Goal: Information Seeking & Learning: Stay updated

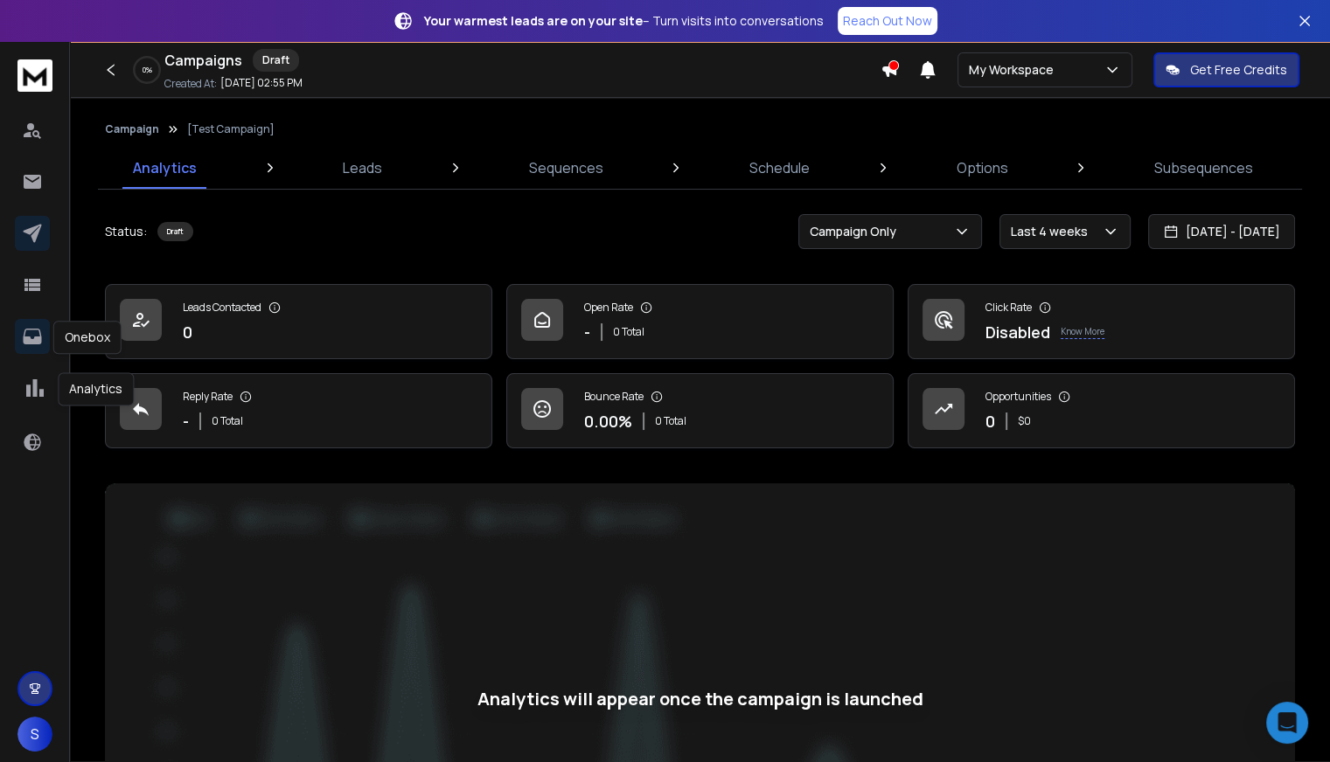
click at [33, 351] on link at bounding box center [32, 336] width 35 height 35
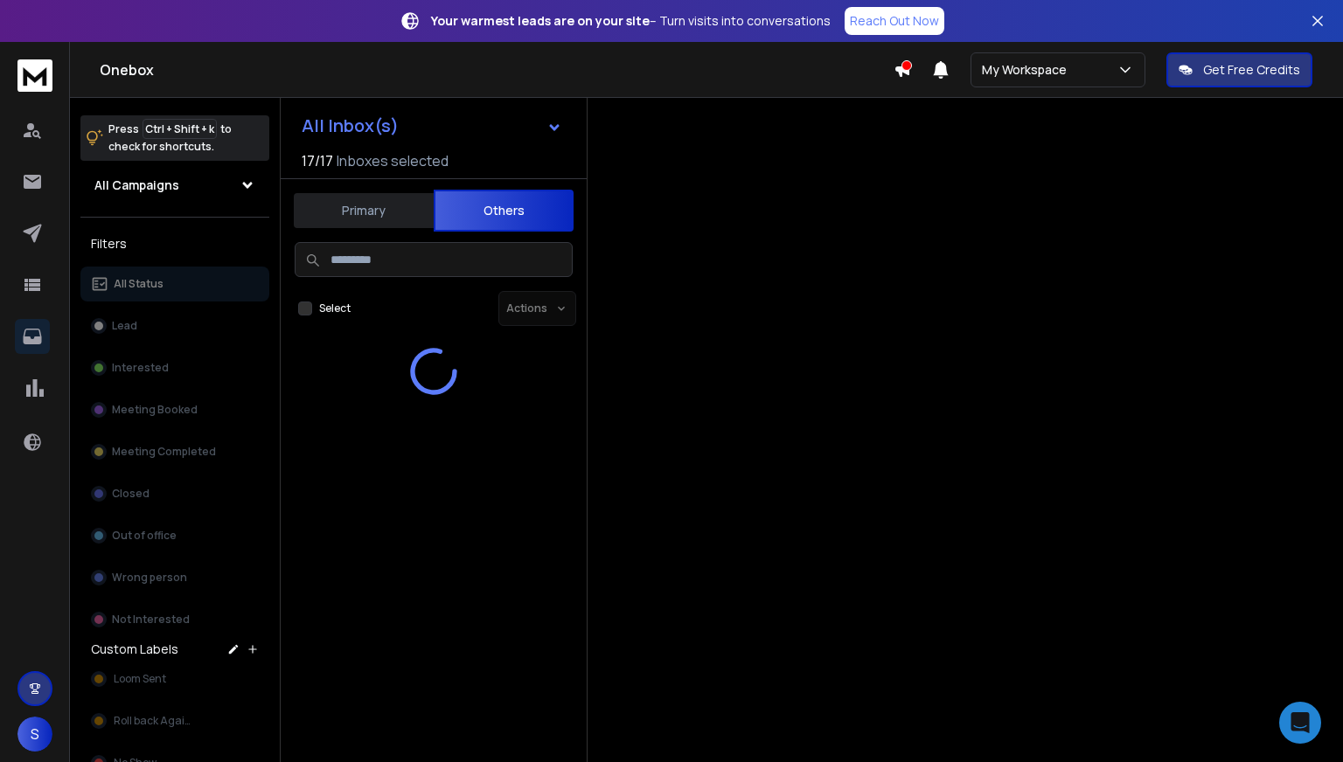
click at [524, 205] on button "Others" at bounding box center [504, 211] width 140 height 42
click at [307, 220] on button "Primary" at bounding box center [364, 210] width 140 height 38
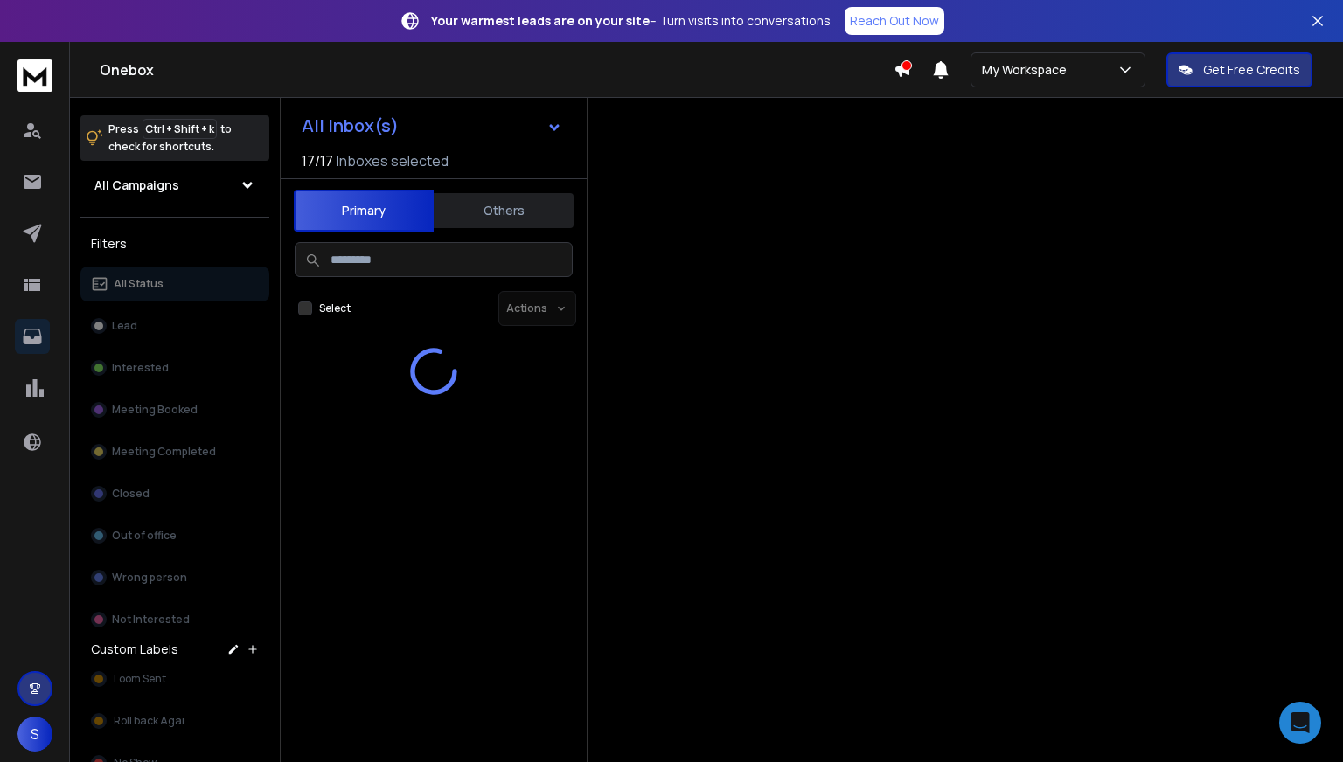
click at [492, 205] on button "Others" at bounding box center [504, 210] width 140 height 38
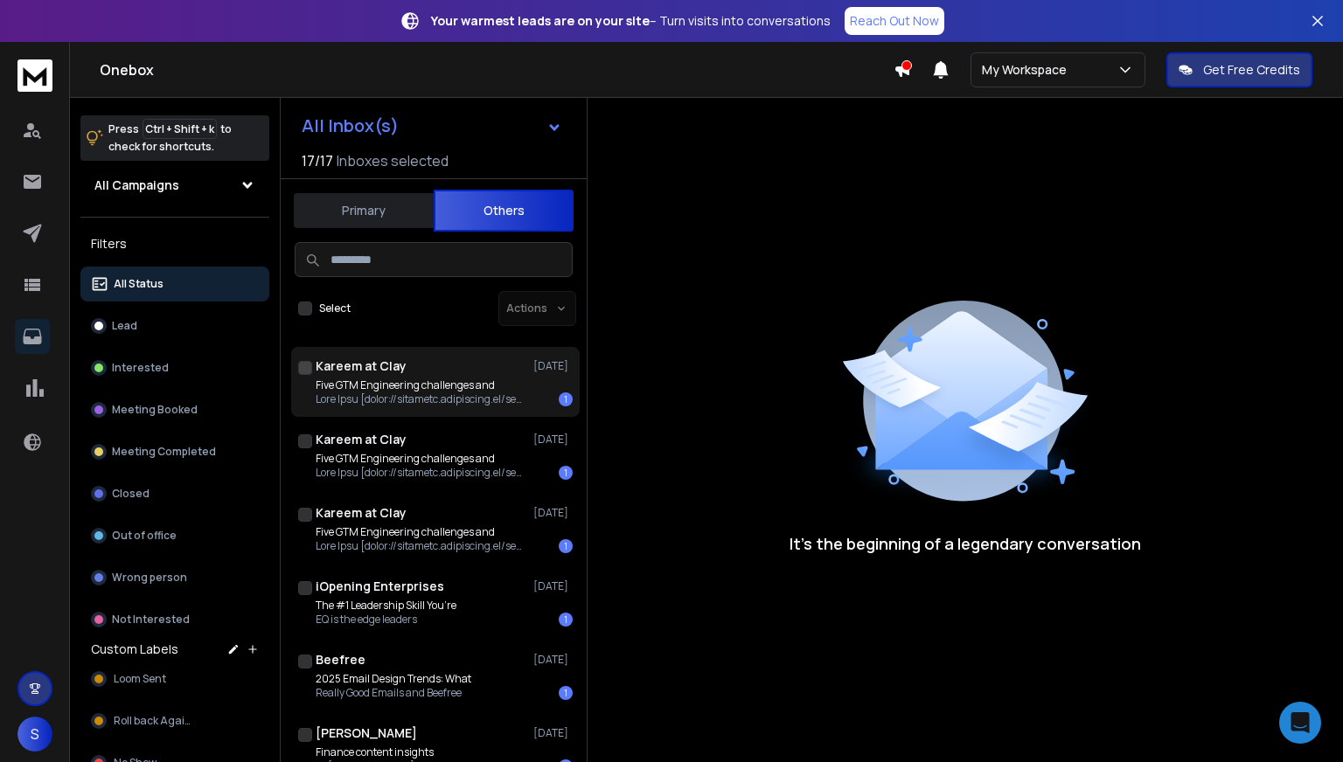
click at [397, 386] on p "Five GTM Engineering challenges and" at bounding box center [421, 386] width 210 height 14
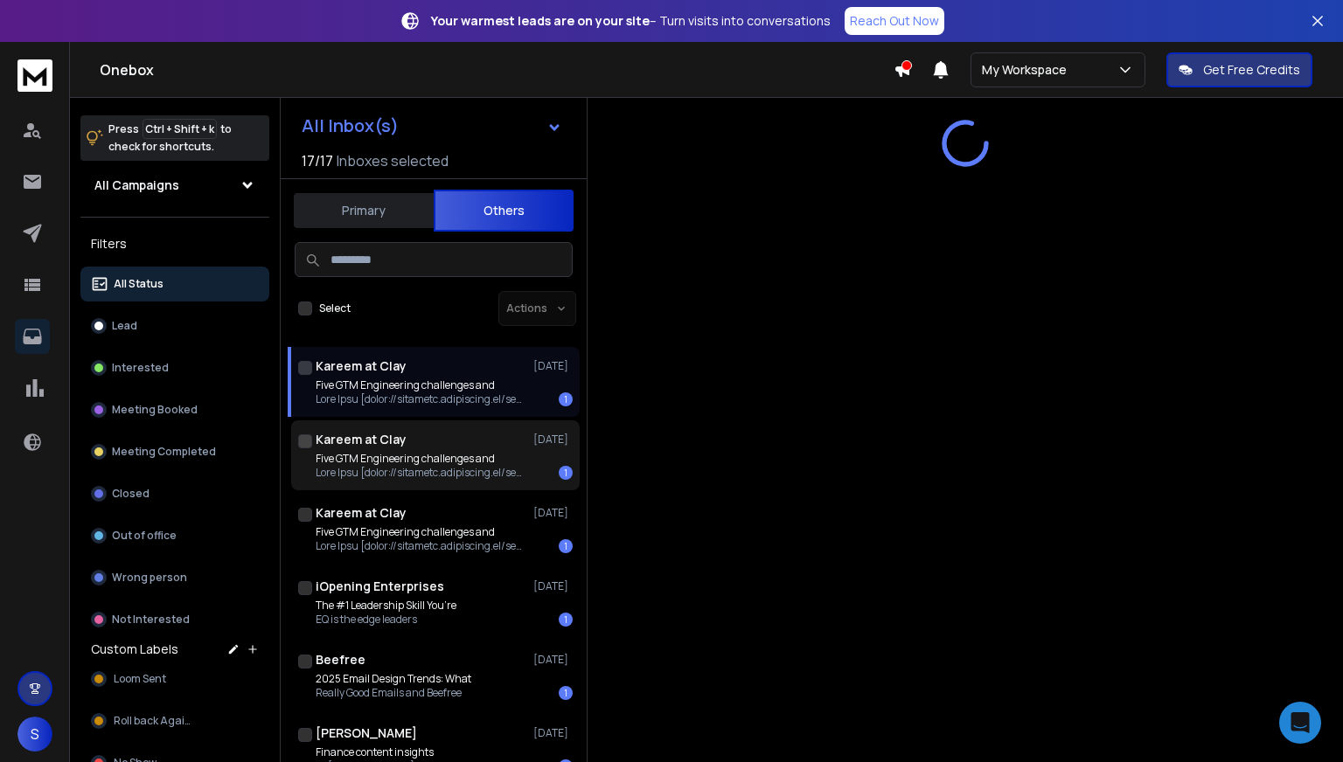
click at [414, 450] on div "[PERSON_NAME] at Clay [DATE] Five GTM Engineering challenges and 1" at bounding box center [444, 455] width 257 height 49
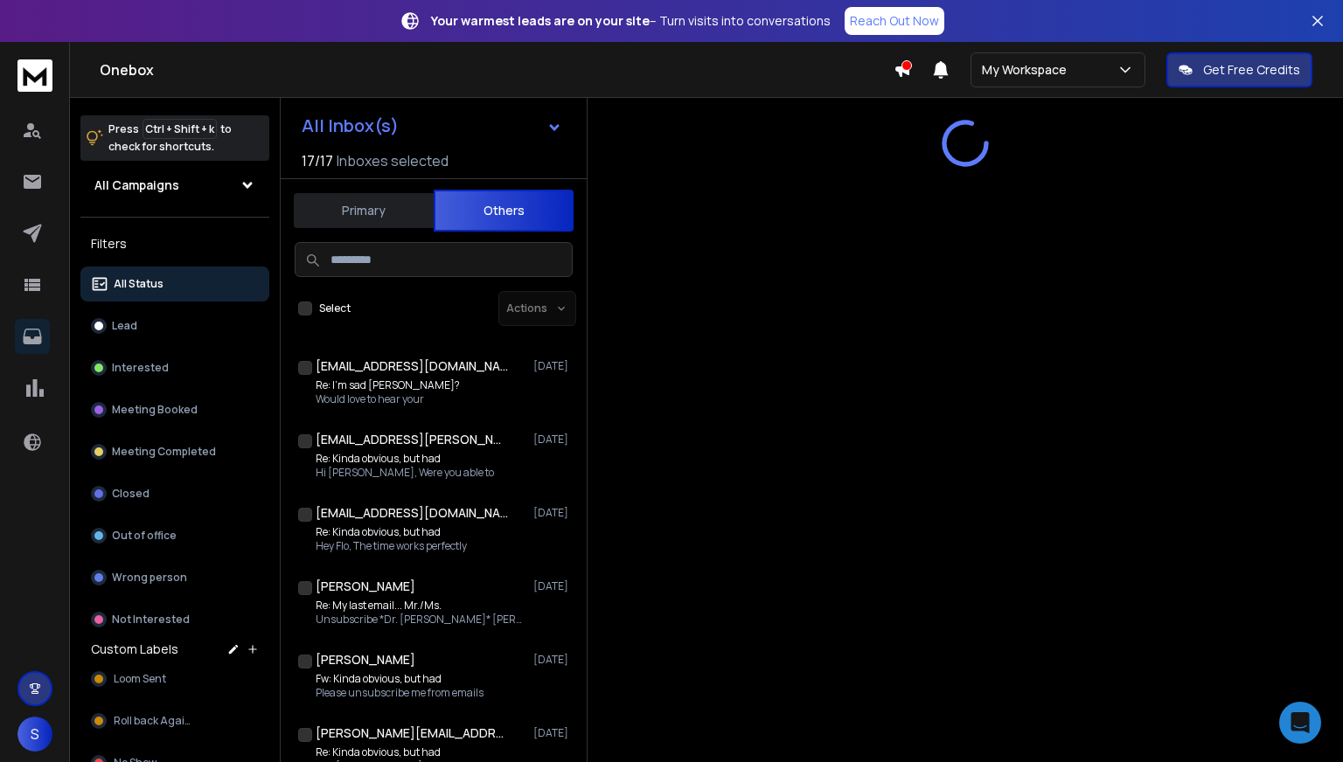
click at [432, 536] on p "Re: Kinda obvious, but had" at bounding box center [391, 532] width 151 height 14
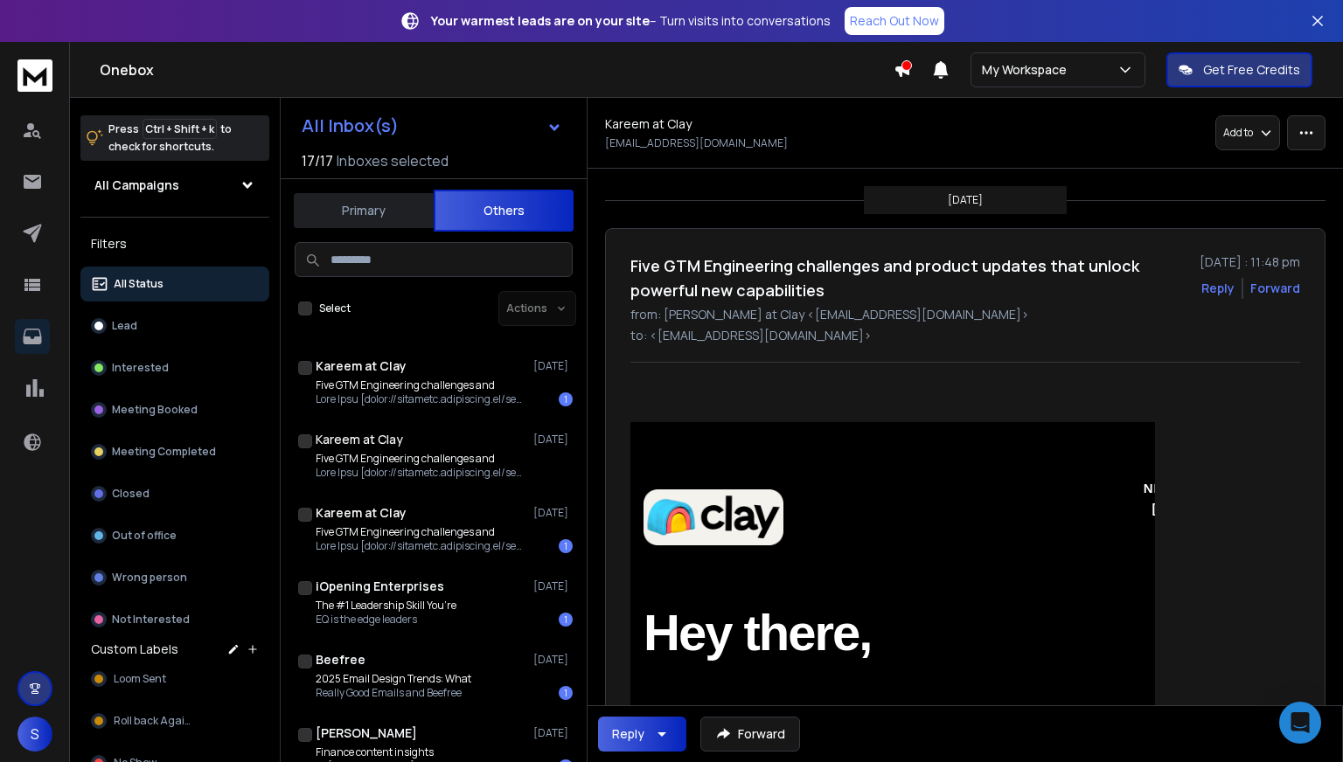
click at [407, 493] on div "[PERSON_NAME] at Clay [DATE] Five GTM Engineering challenges and 1 Kareem at Cl…" at bounding box center [434, 626] width 306 height 564
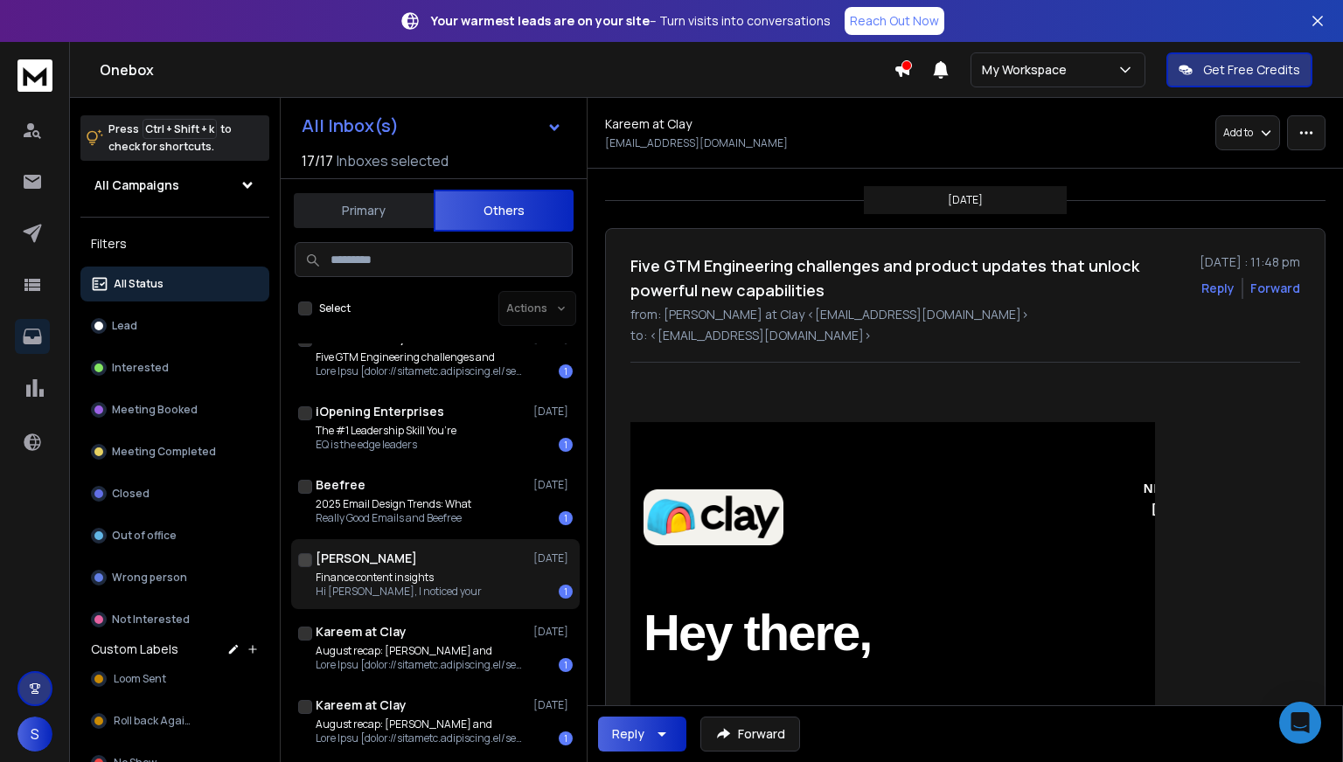
click at [401, 567] on div "[PERSON_NAME] [DATE] Finance content insights Hi [PERSON_NAME], I noticed your 1" at bounding box center [444, 574] width 257 height 49
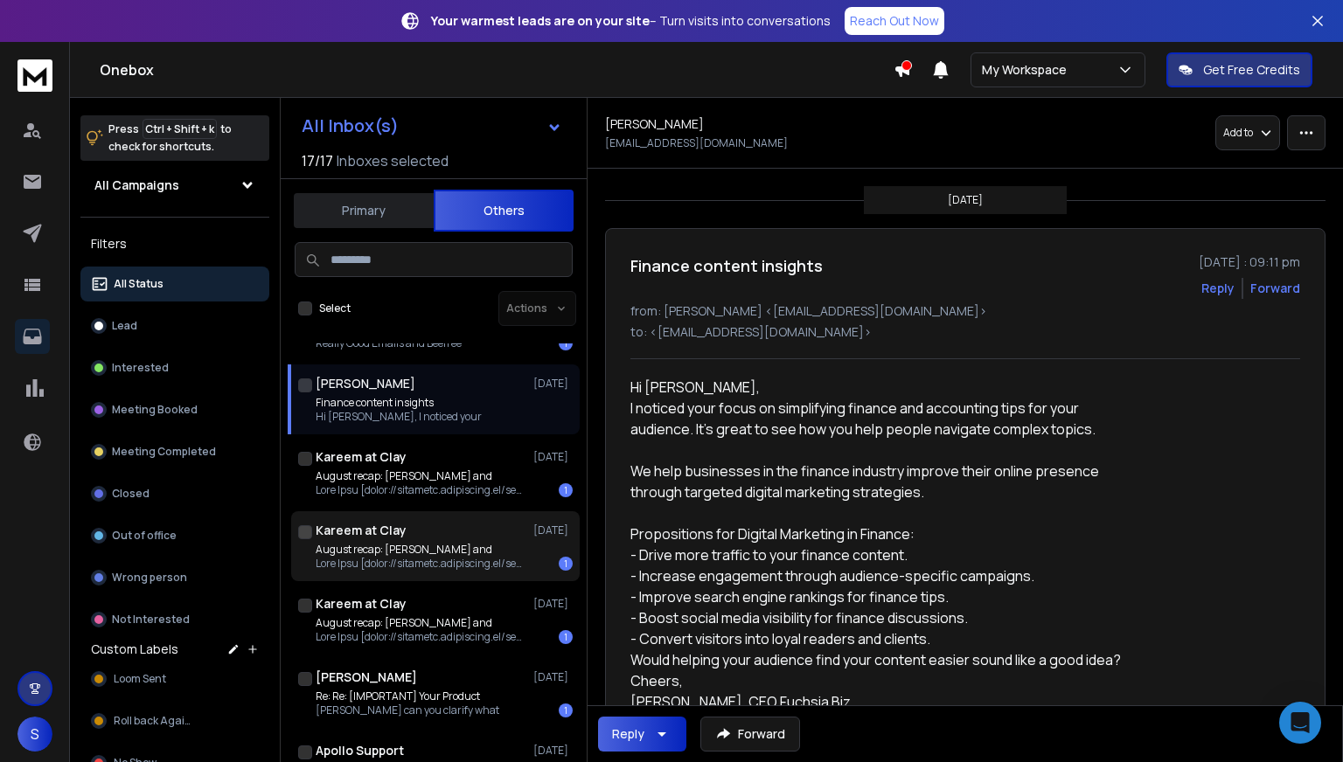
scroll to position [437, 0]
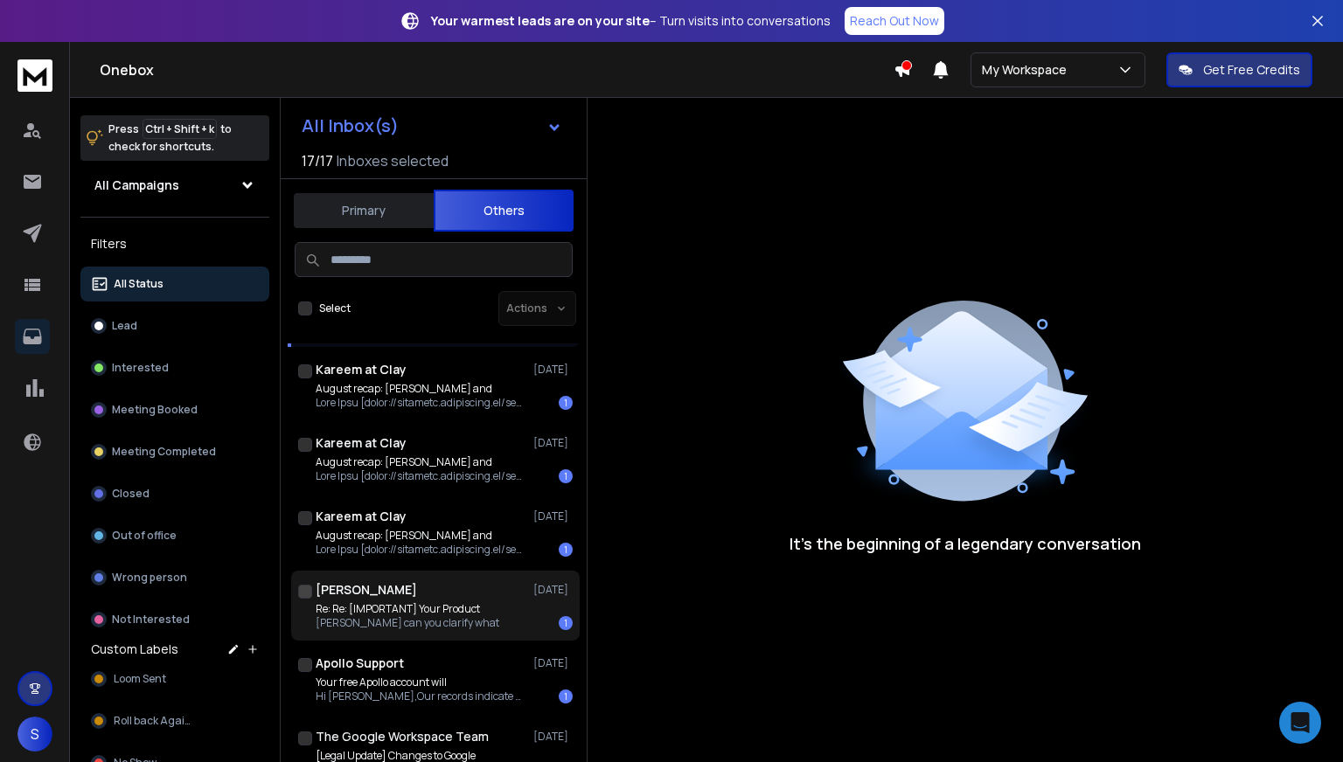
click at [486, 596] on div "[PERSON_NAME] [DATE]" at bounding box center [444, 589] width 257 height 17
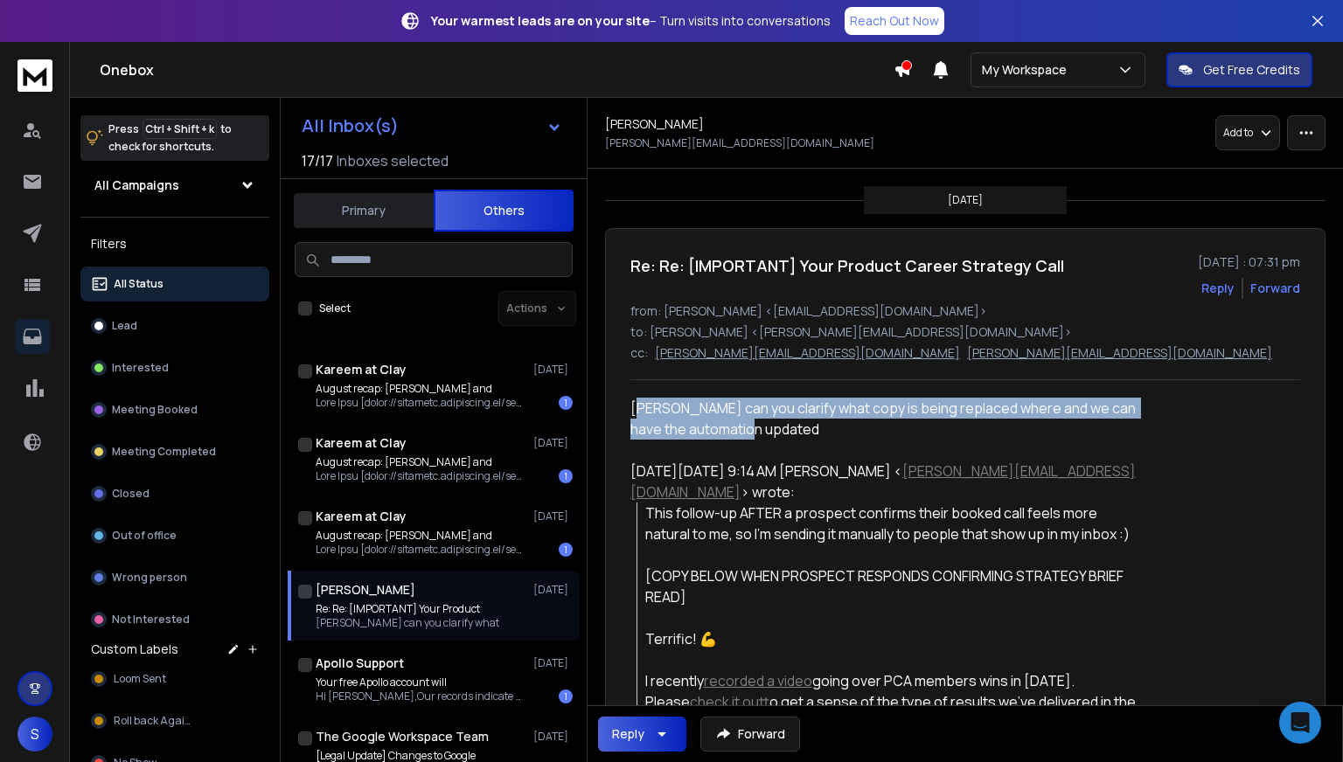
drag, startPoint x: 796, startPoint y: 428, endPoint x: 640, endPoint y: 408, distance: 156.9
click at [640, 408] on div "[PERSON_NAME] can you clarify what copy is being replaced where and we can have…" at bounding box center [885, 419] width 511 height 42
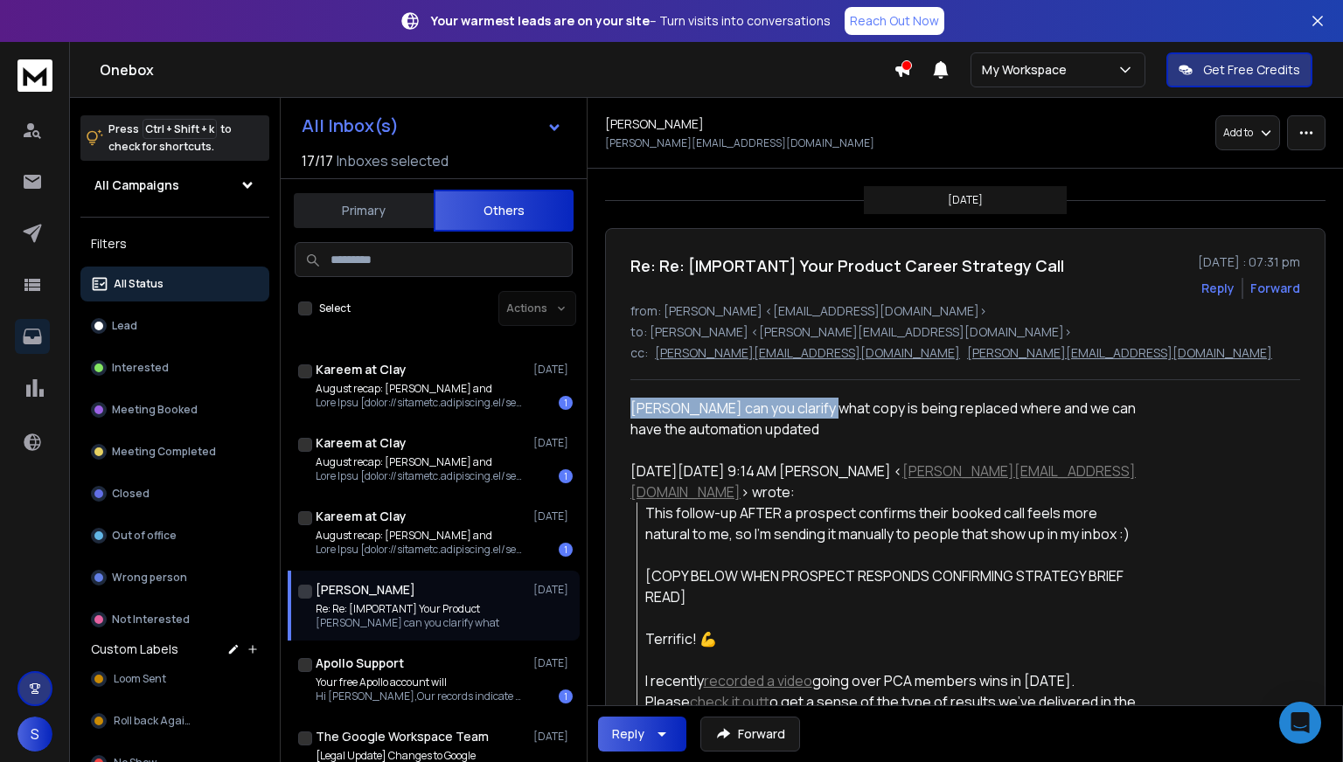
drag, startPoint x: 640, startPoint y: 408, endPoint x: 803, endPoint y: 418, distance: 162.9
click at [803, 418] on div "[PERSON_NAME] can you clarify what copy is being replaced where and we can have…" at bounding box center [885, 419] width 511 height 42
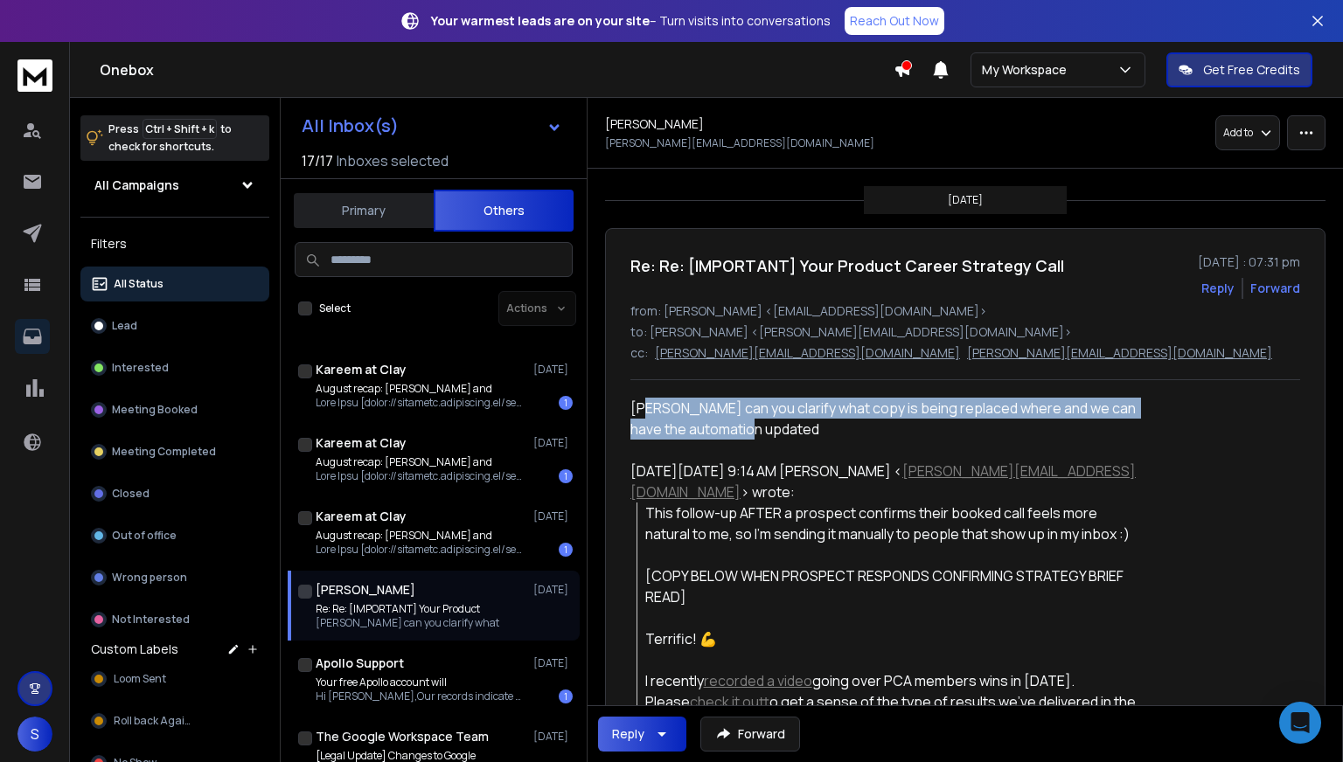
drag, startPoint x: 748, startPoint y: 424, endPoint x: 643, endPoint y: 401, distance: 107.4
click at [643, 401] on div "[PERSON_NAME] can you clarify what copy is being replaced where and we can have…" at bounding box center [885, 419] width 511 height 42
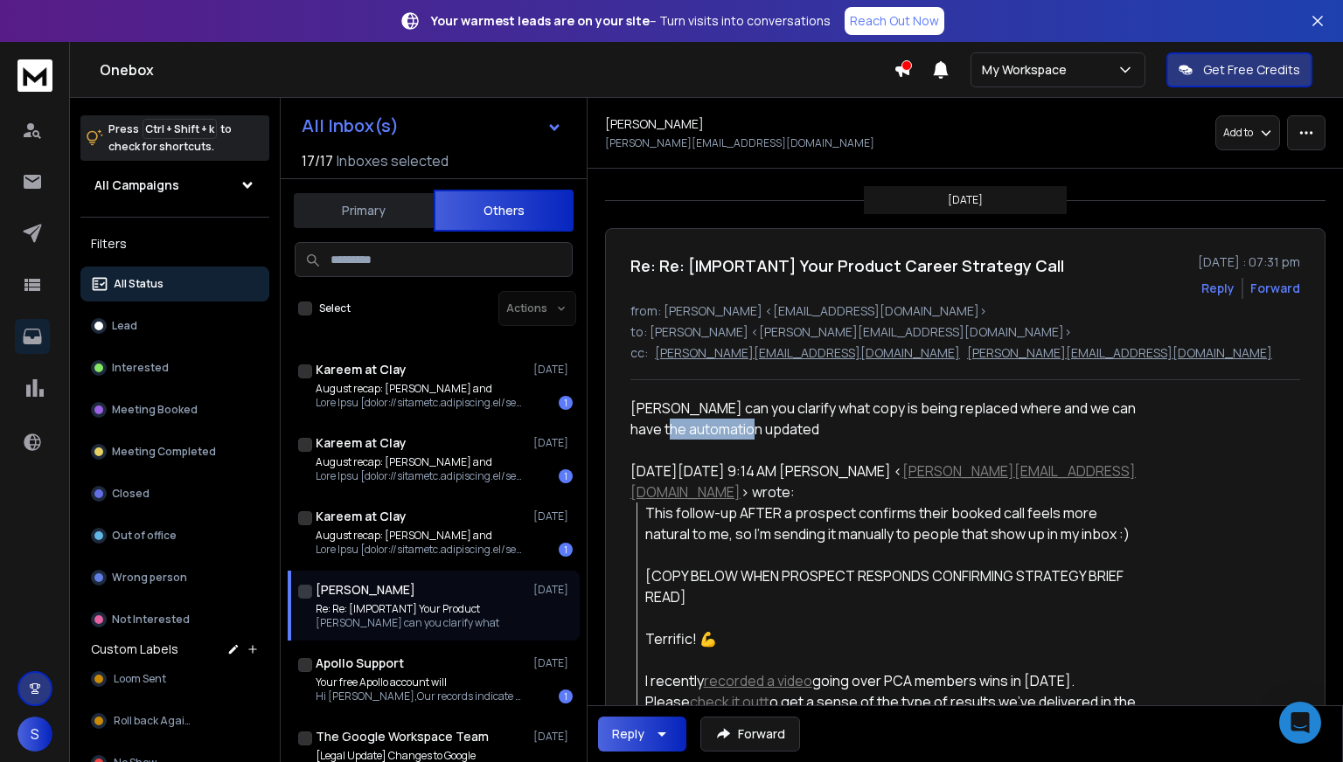
drag, startPoint x: 679, startPoint y: 423, endPoint x: 764, endPoint y: 424, distance: 84.8
click at [762, 424] on div "[PERSON_NAME] can you clarify what copy is being replaced where and we can have…" at bounding box center [885, 419] width 511 height 42
click at [766, 424] on div "[PERSON_NAME] can you clarify what copy is being replaced where and we can have…" at bounding box center [885, 419] width 511 height 42
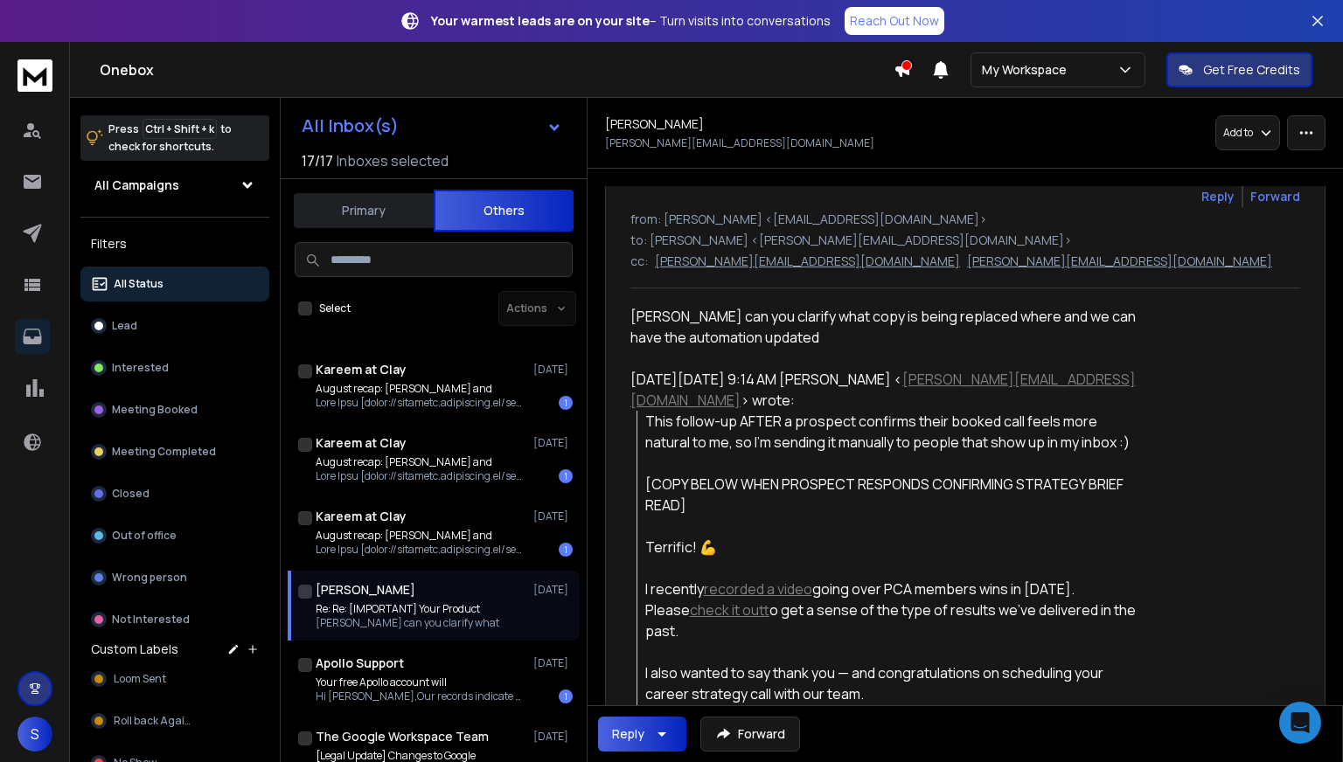
scroll to position [0, 0]
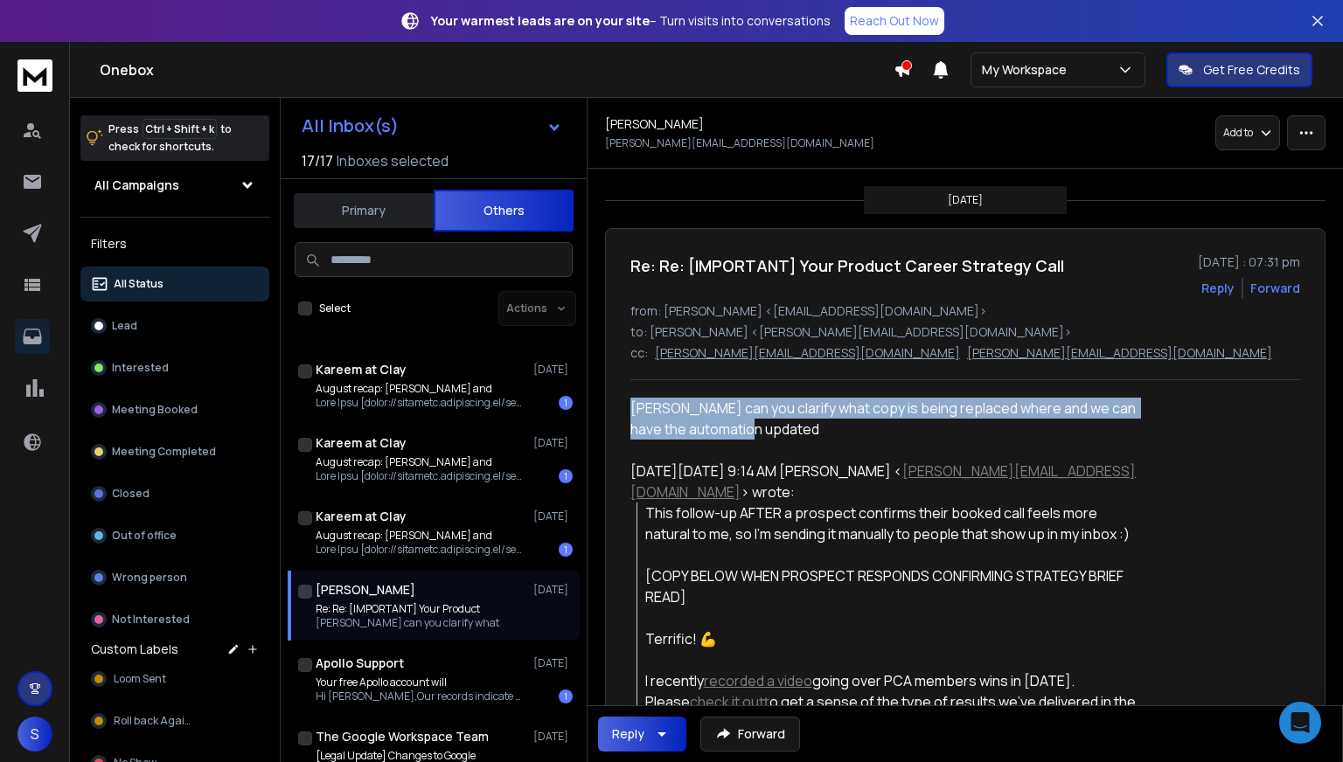
drag, startPoint x: 617, startPoint y: 414, endPoint x: 777, endPoint y: 430, distance: 160.9
click at [777, 430] on div "[PERSON_NAME] can you clarify what copy is being replaced where and we can have…" at bounding box center [885, 419] width 511 height 42
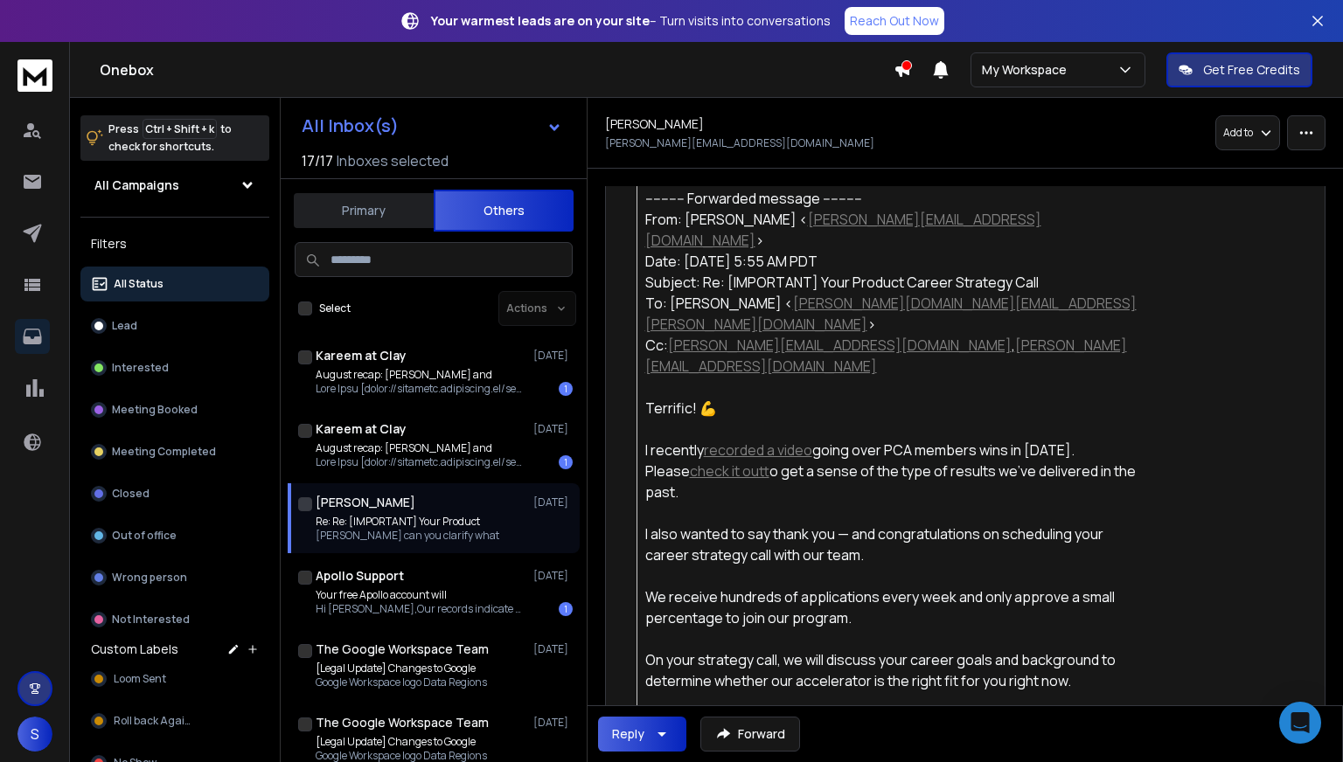
scroll to position [1661, 0]
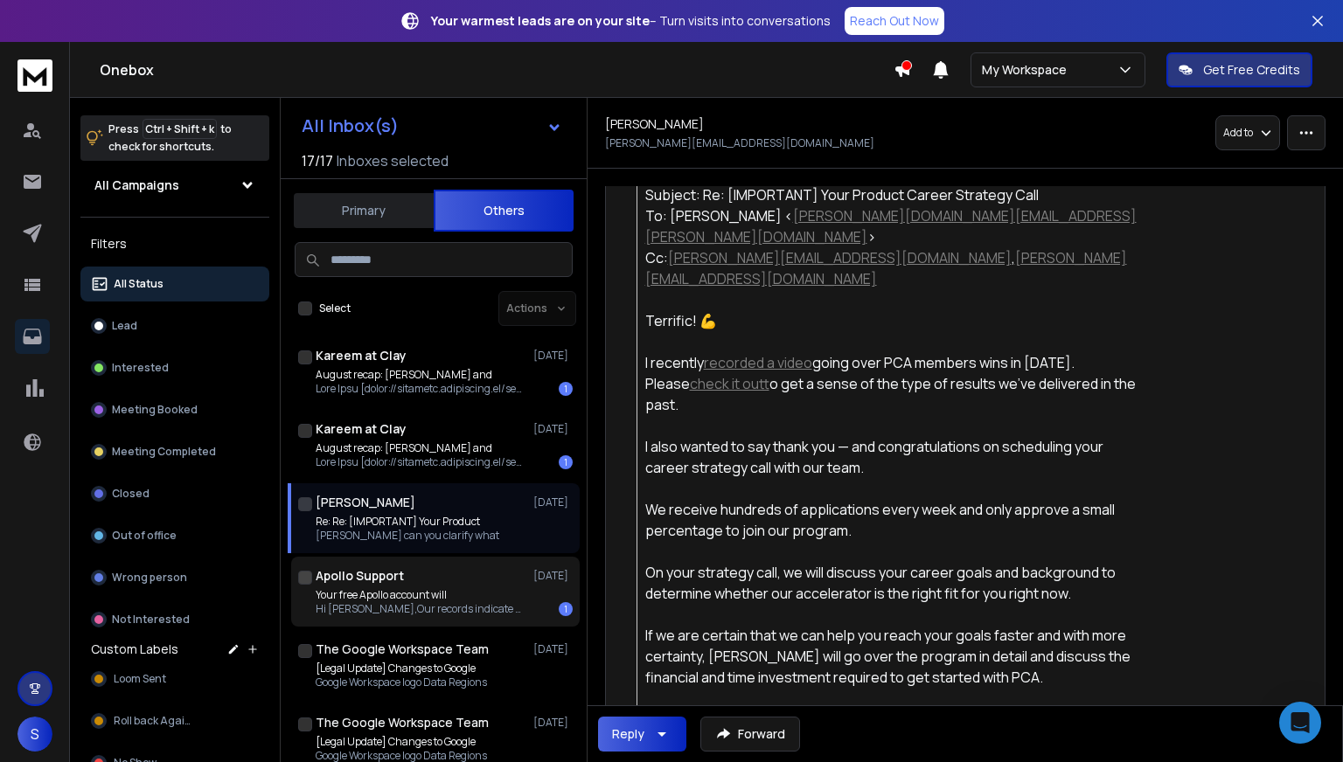
click at [483, 593] on div "Your free Apollo account will Hi [PERSON_NAME],Our records indicate you 1" at bounding box center [444, 602] width 257 height 28
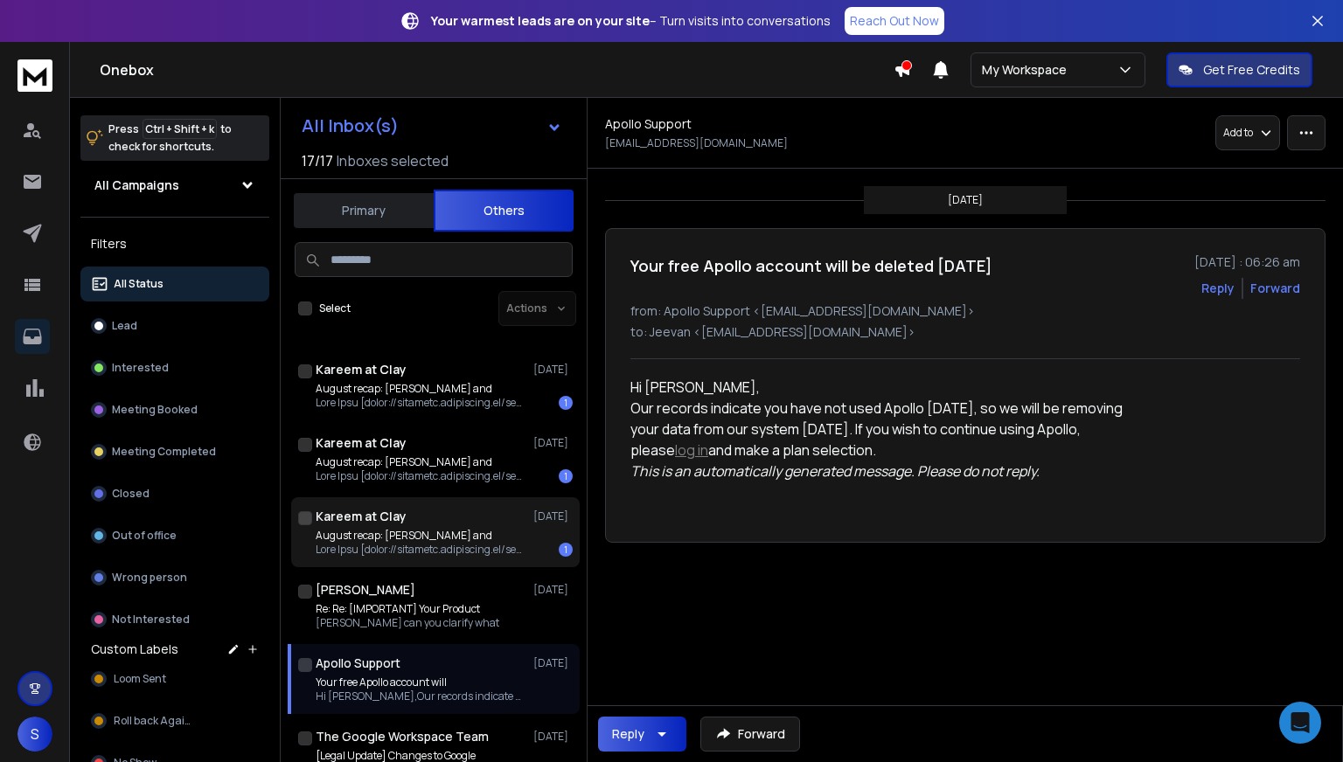
click at [414, 463] on p "August recap: [PERSON_NAME] and" at bounding box center [421, 463] width 210 height 14
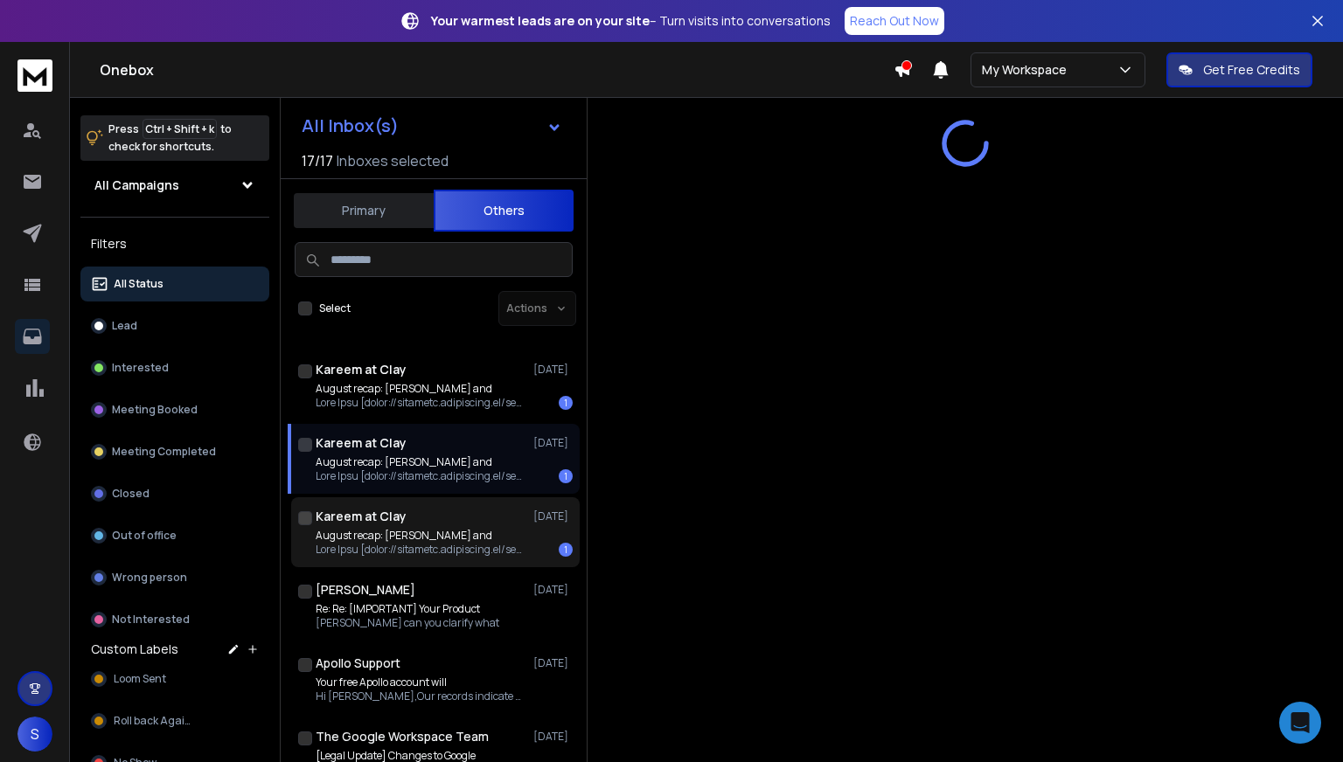
click at [433, 531] on p "August recap: [PERSON_NAME] and" at bounding box center [421, 536] width 210 height 14
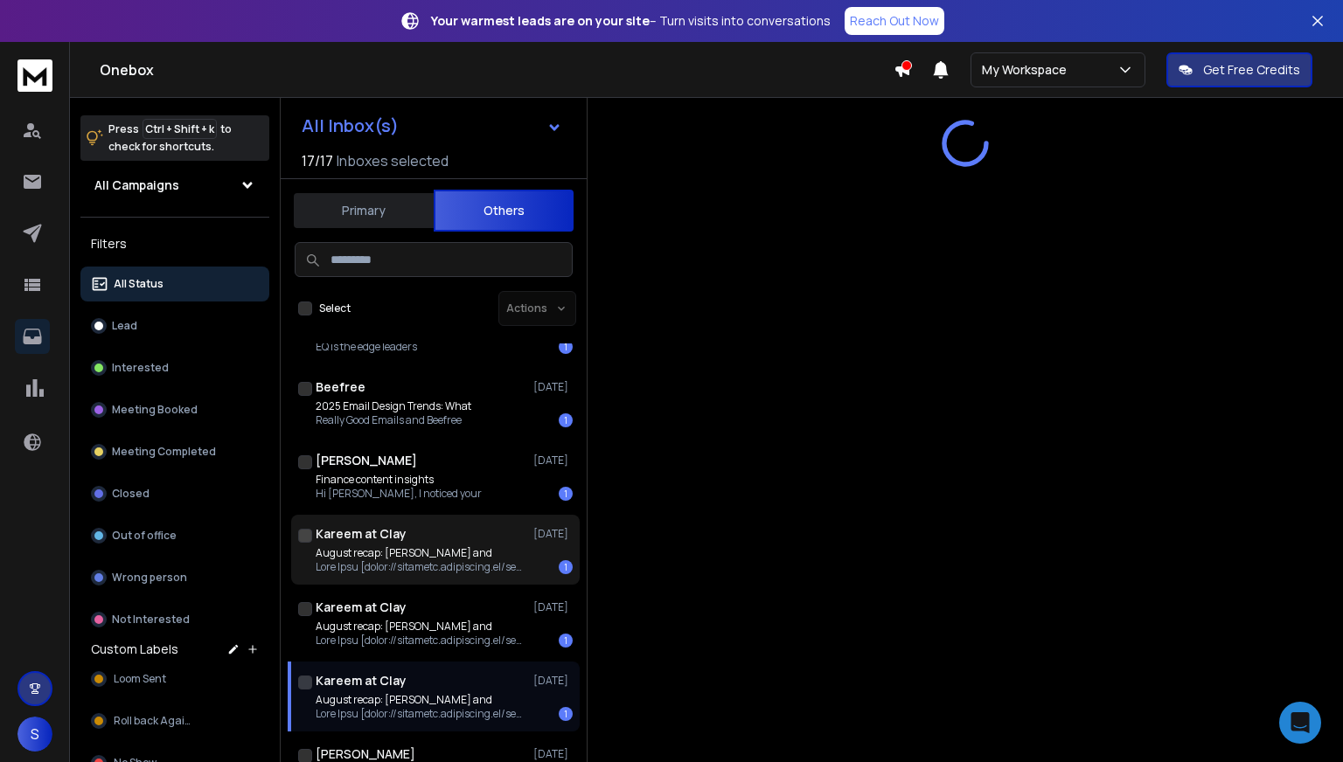
scroll to position [262, 0]
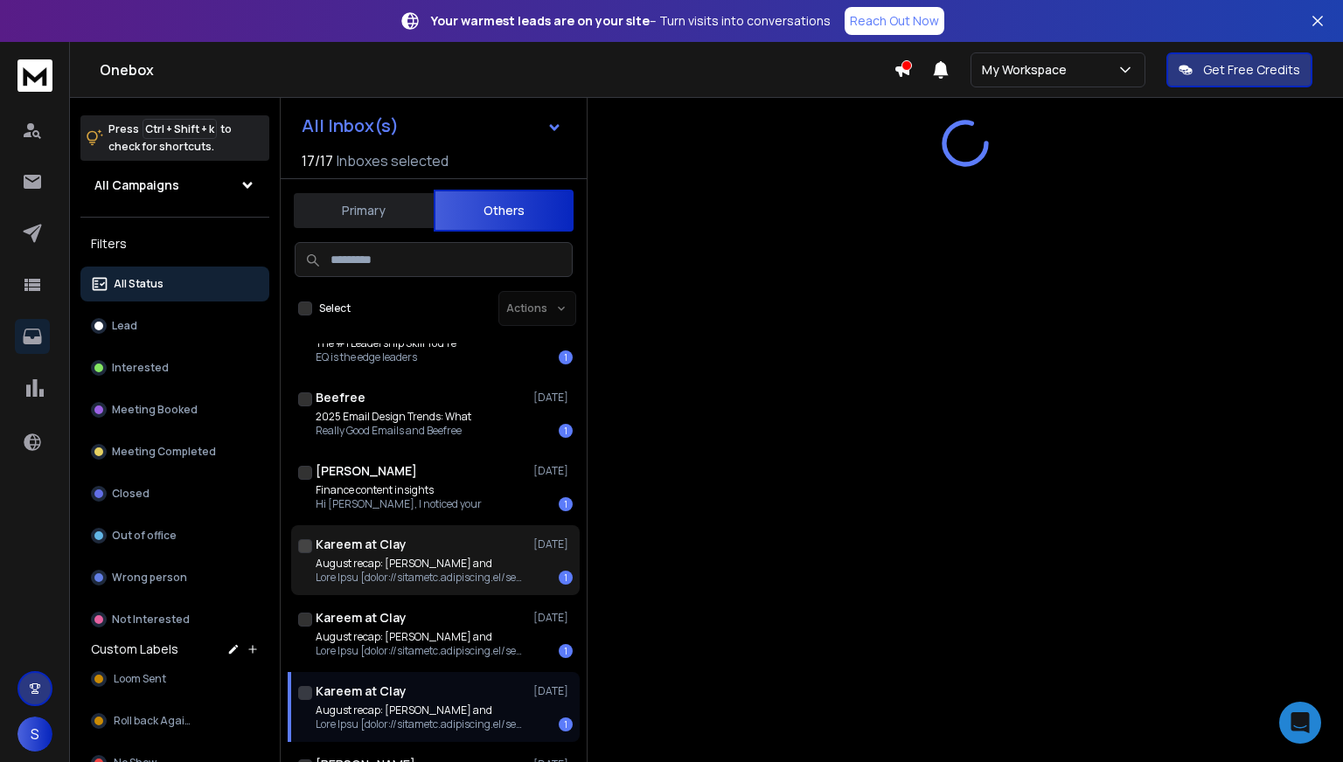
click at [444, 564] on p "August recap: [PERSON_NAME] and" at bounding box center [421, 564] width 210 height 14
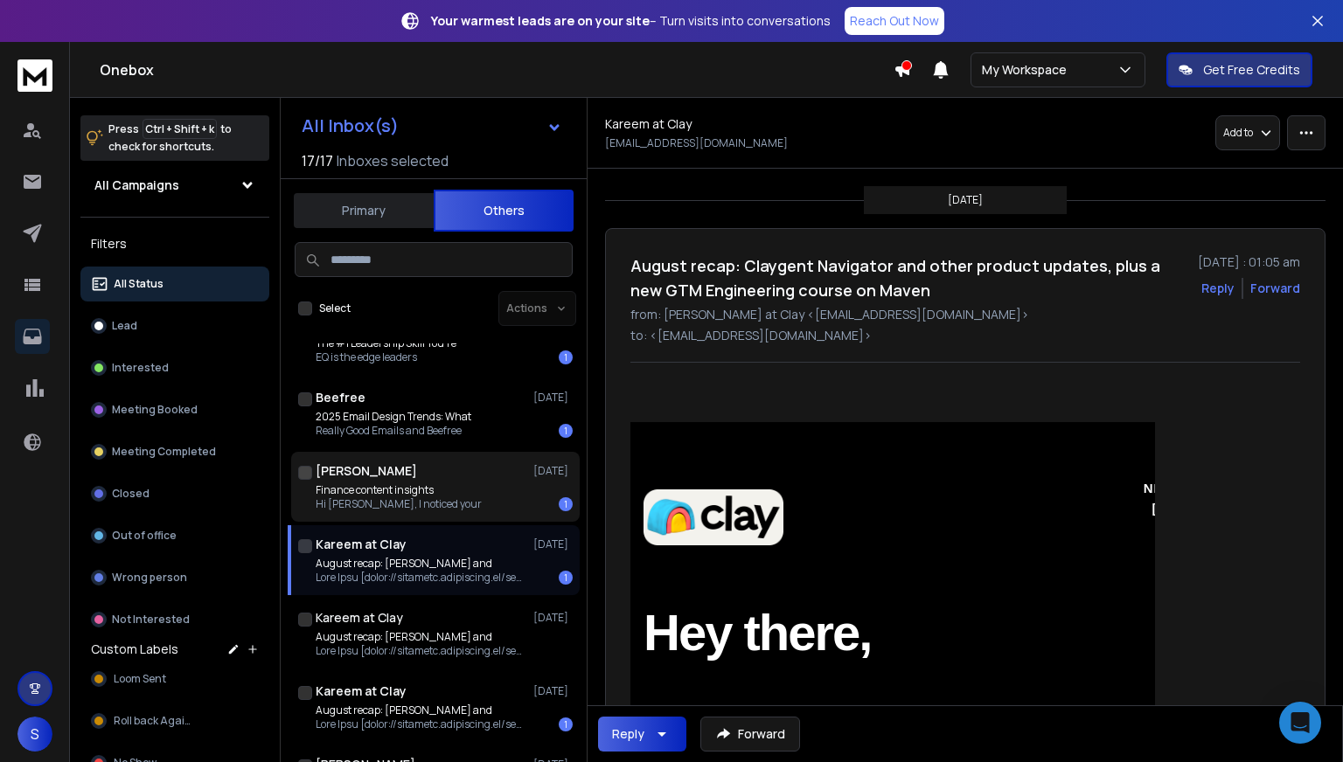
click at [430, 500] on p "Hi [PERSON_NAME], I noticed your" at bounding box center [399, 504] width 166 height 14
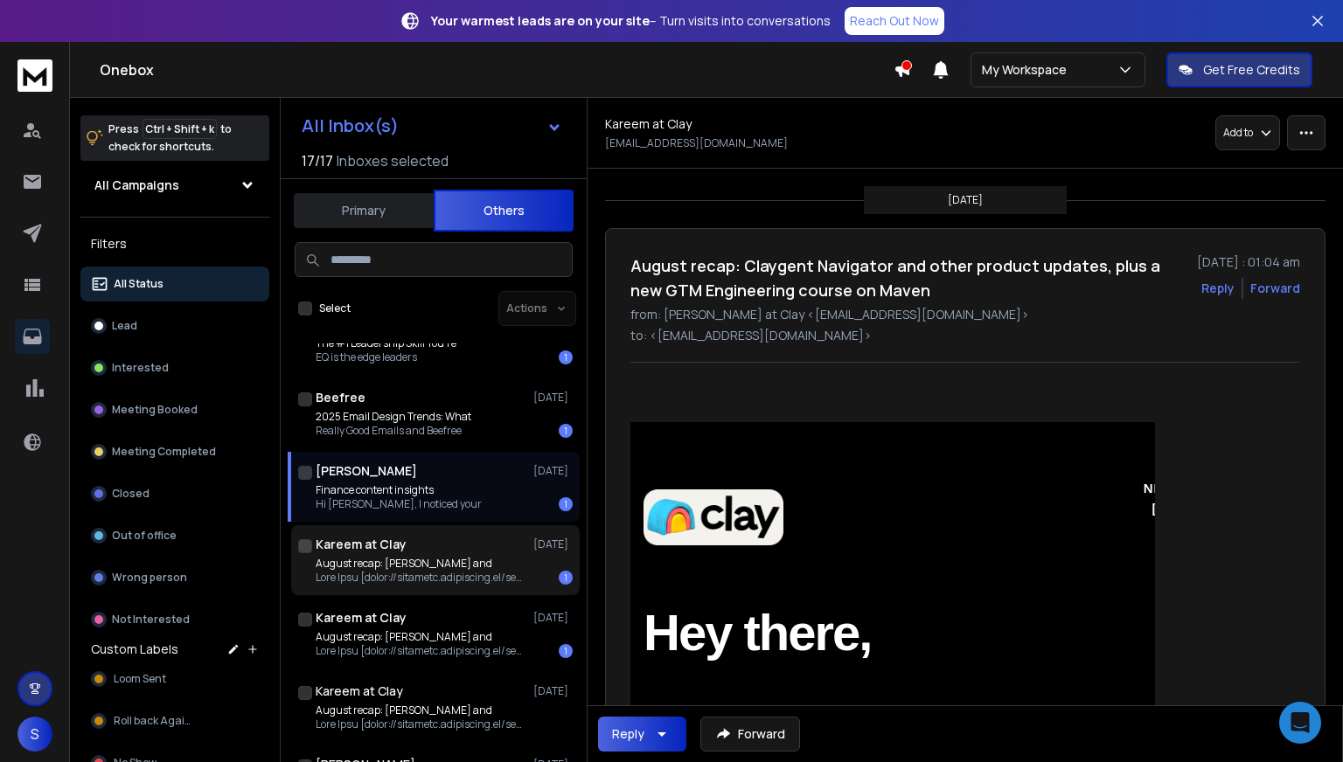
scroll to position [175, 0]
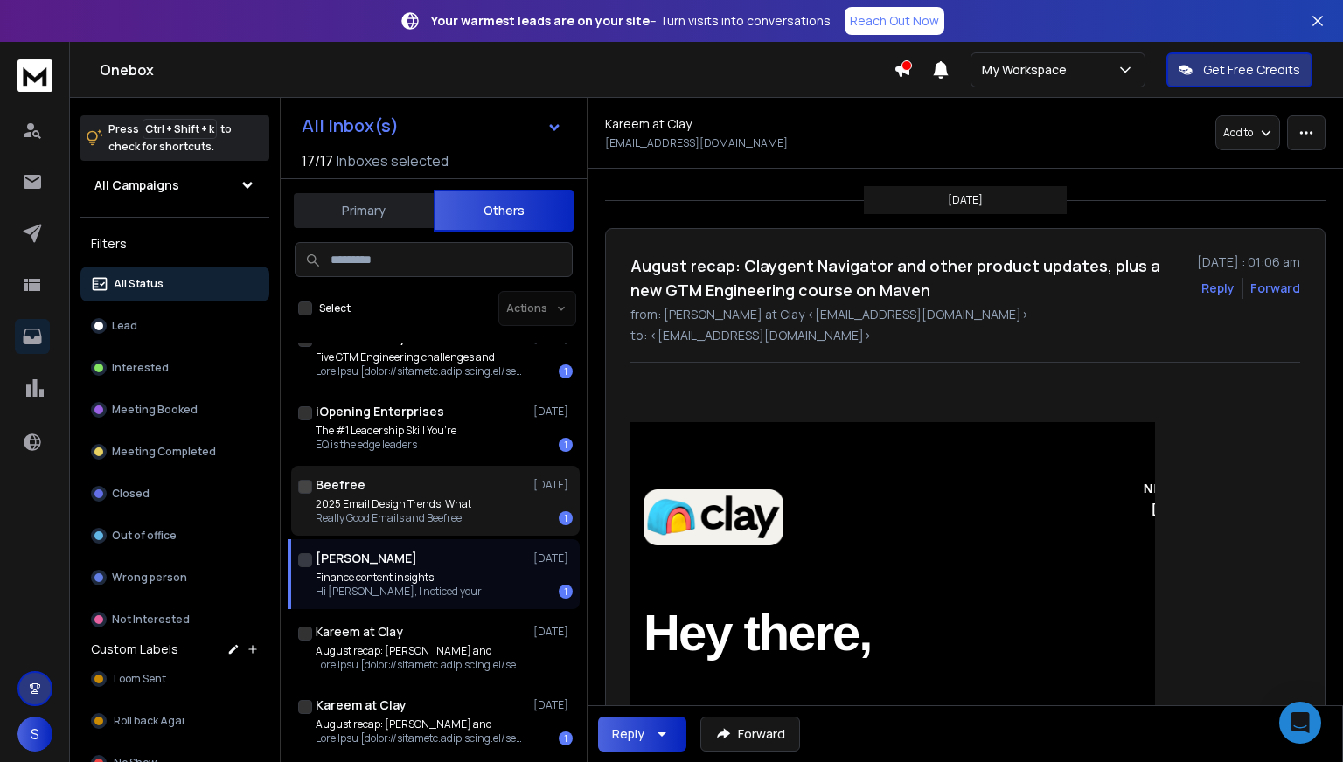
drag, startPoint x: 466, startPoint y: 564, endPoint x: 462, endPoint y: 511, distance: 52.6
click at [467, 564] on div "[PERSON_NAME] [DATE]" at bounding box center [444, 558] width 257 height 17
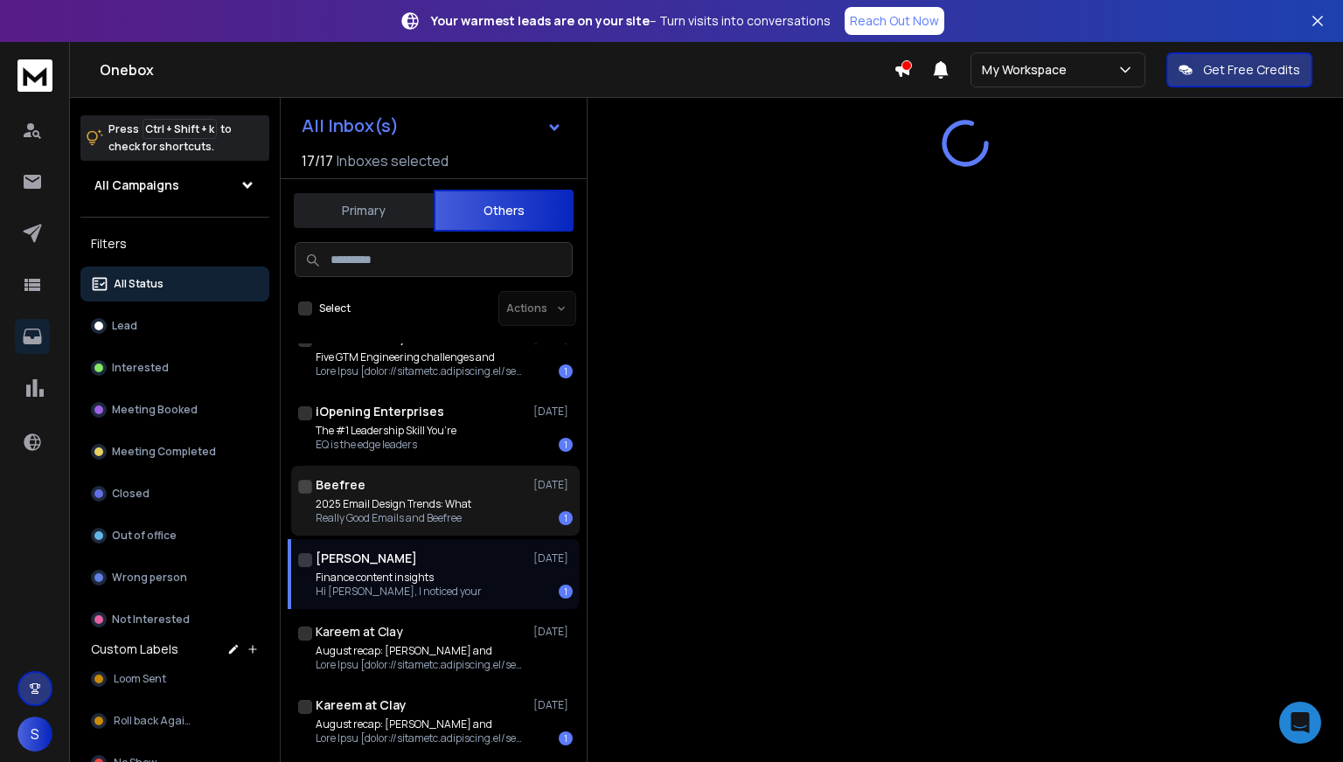
click at [457, 502] on p "2025 Email Design Trends: What" at bounding box center [394, 504] width 156 height 14
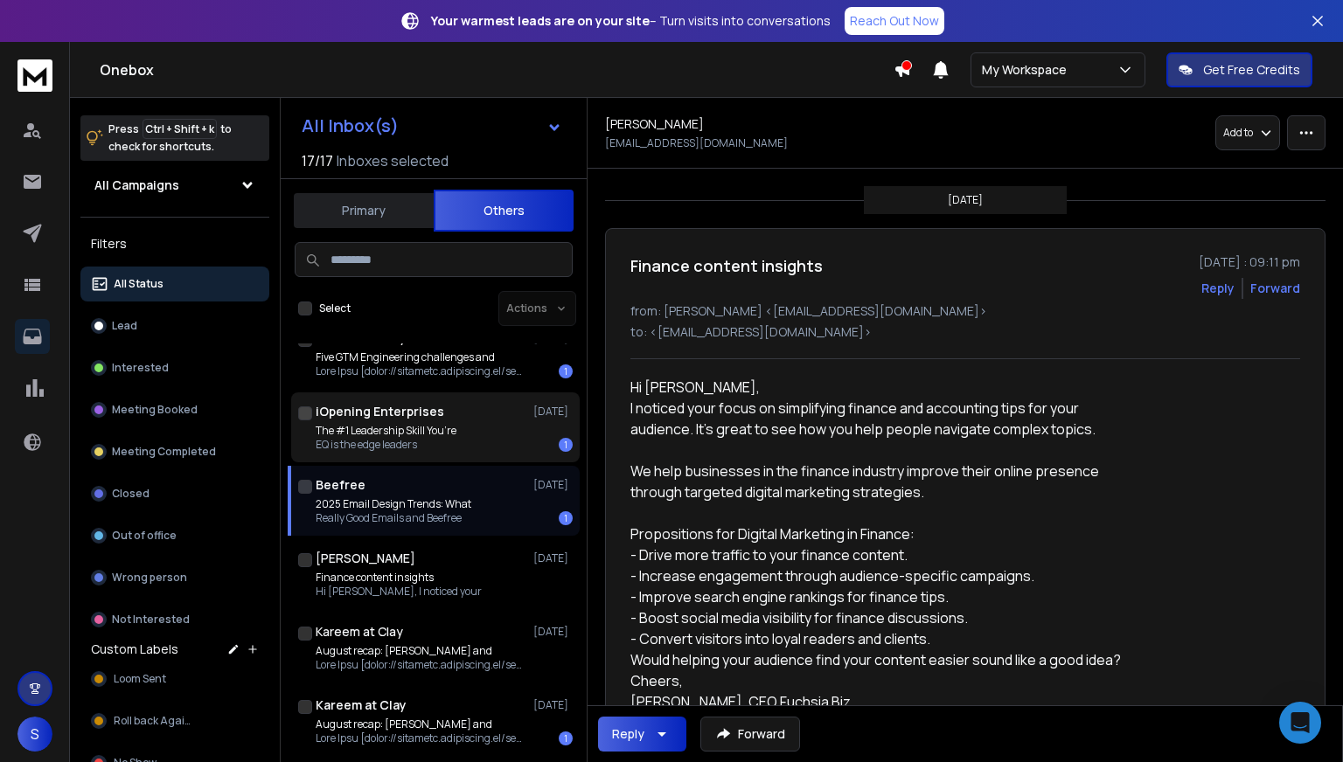
scroll to position [87, 0]
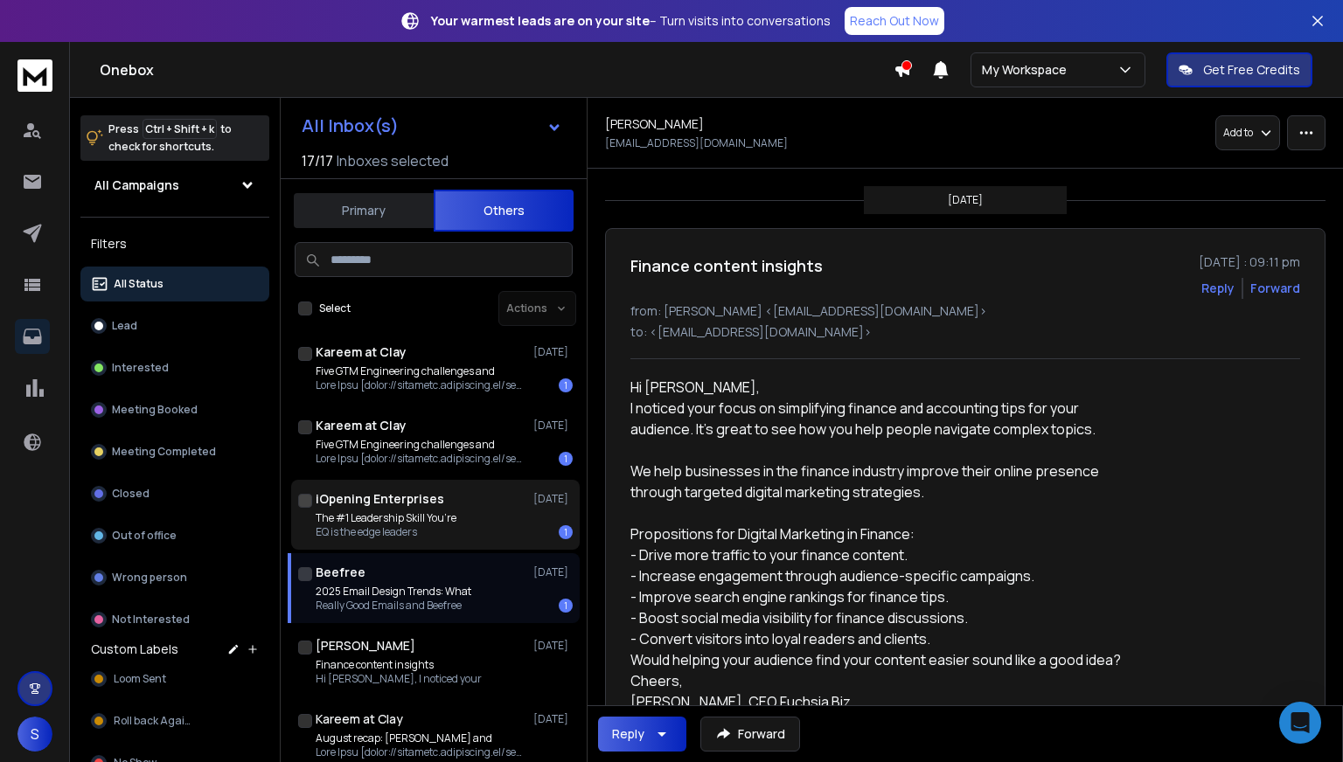
click at [463, 532] on div "The #1 Leadership Skill You’re EQ is the edge leaders 1" at bounding box center [444, 525] width 257 height 28
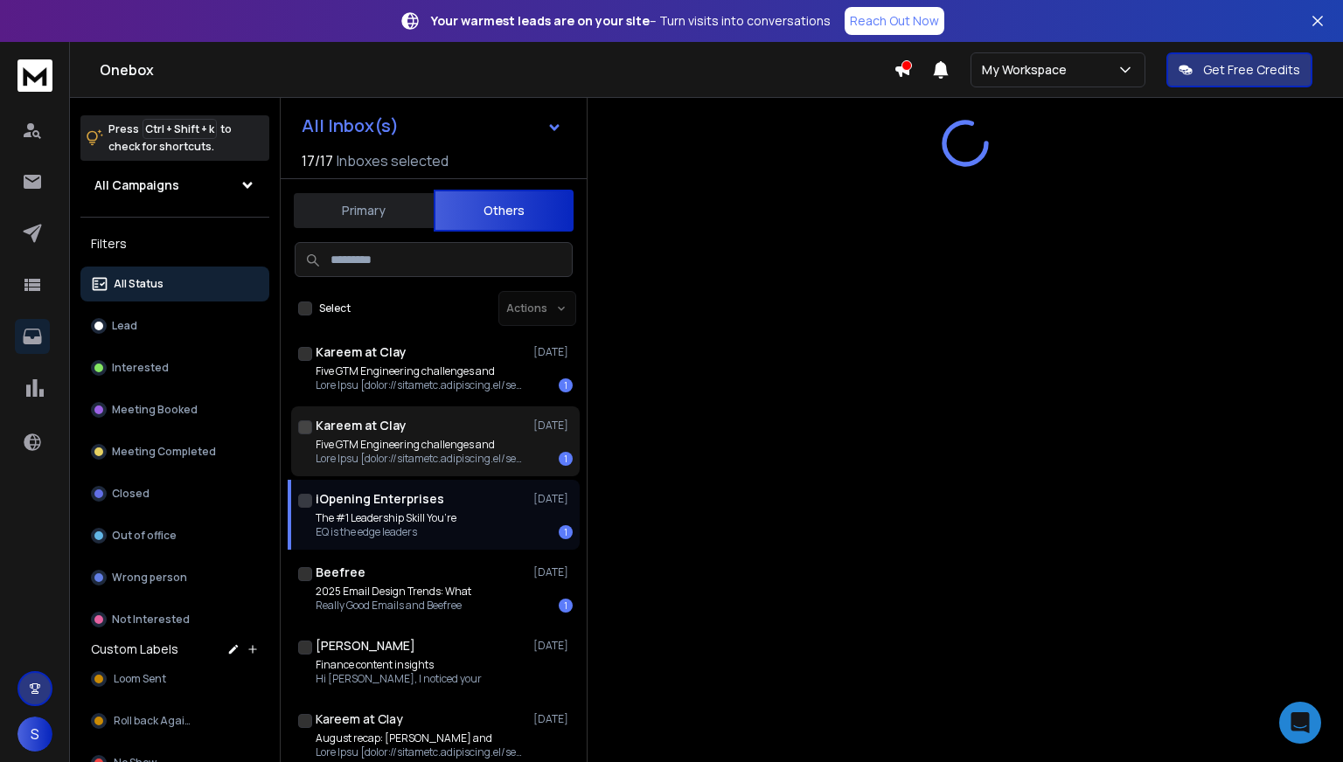
click at [457, 456] on p at bounding box center [421, 459] width 210 height 14
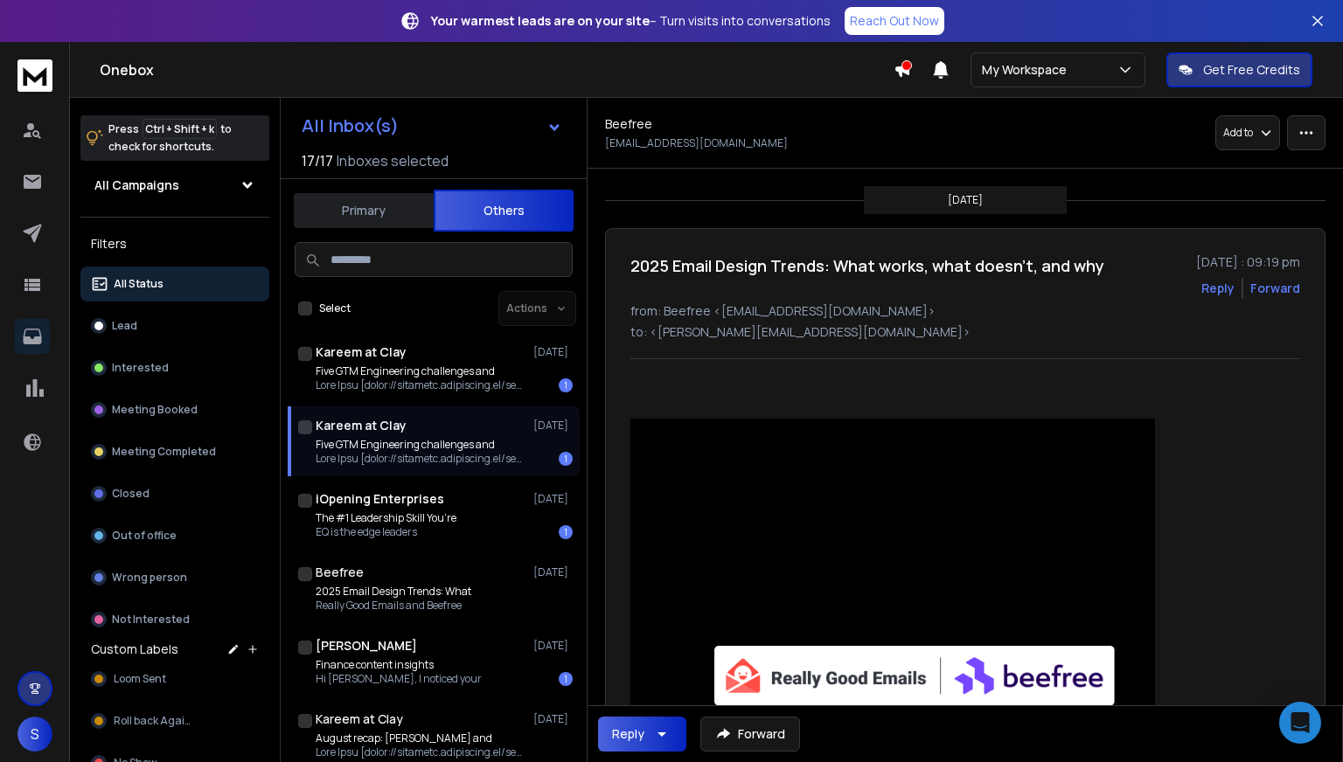
scroll to position [0, 0]
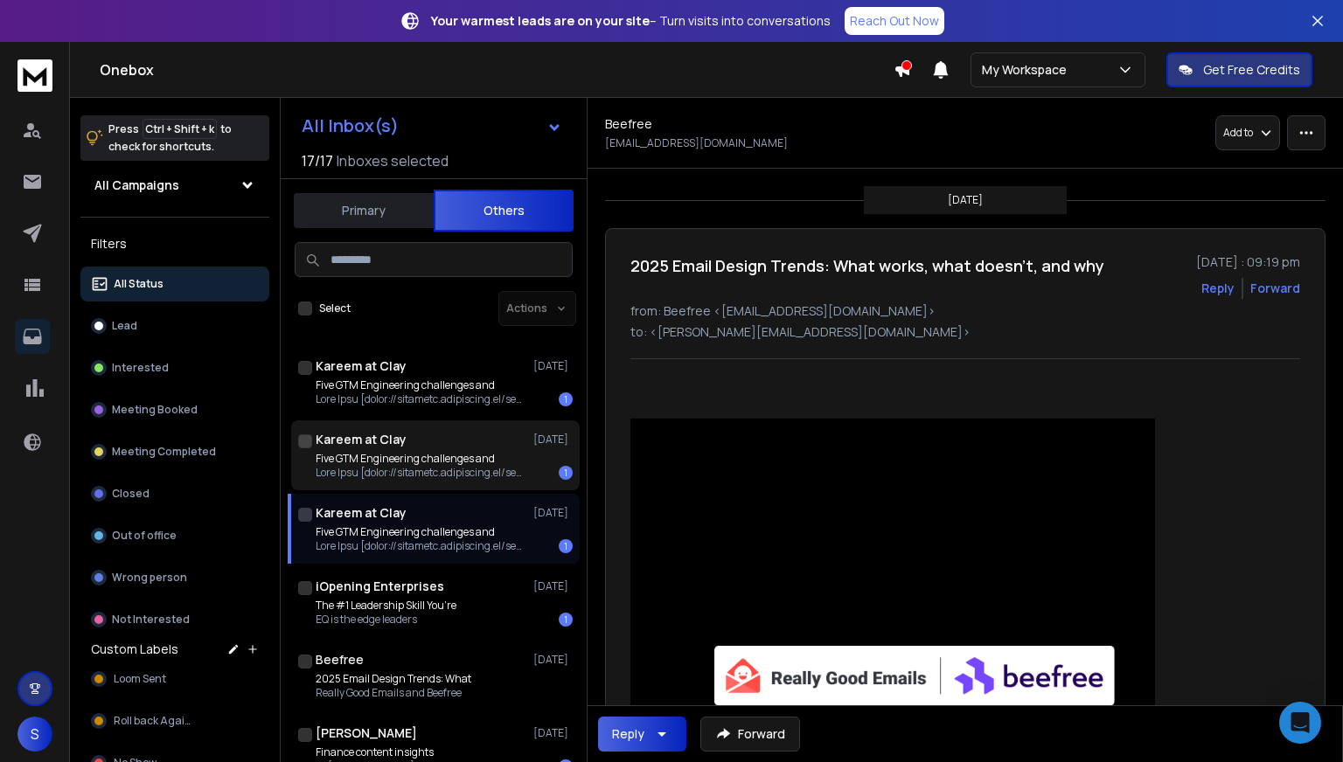
click at [464, 483] on div "[PERSON_NAME] at Clay [DATE] Five GTM Engineering challenges and 1" at bounding box center [435, 456] width 289 height 70
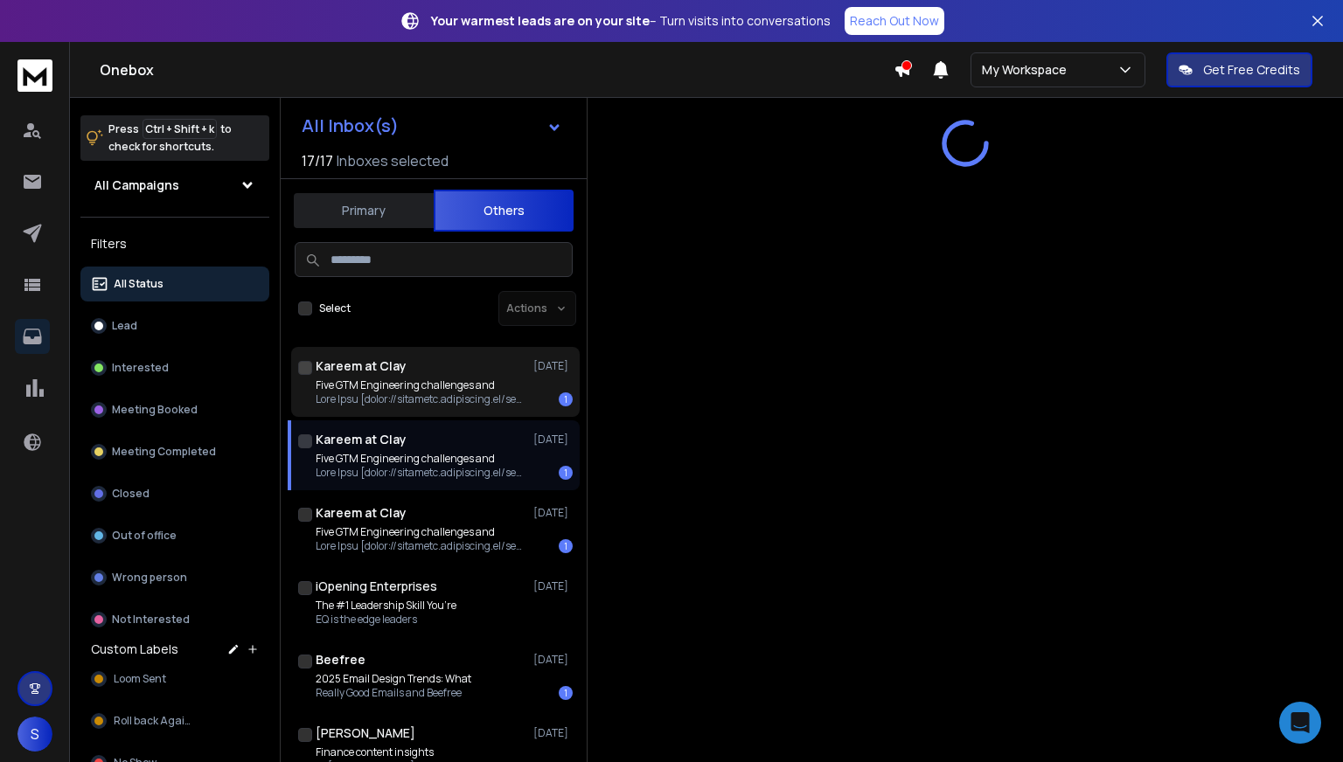
click at [452, 400] on p at bounding box center [421, 400] width 210 height 14
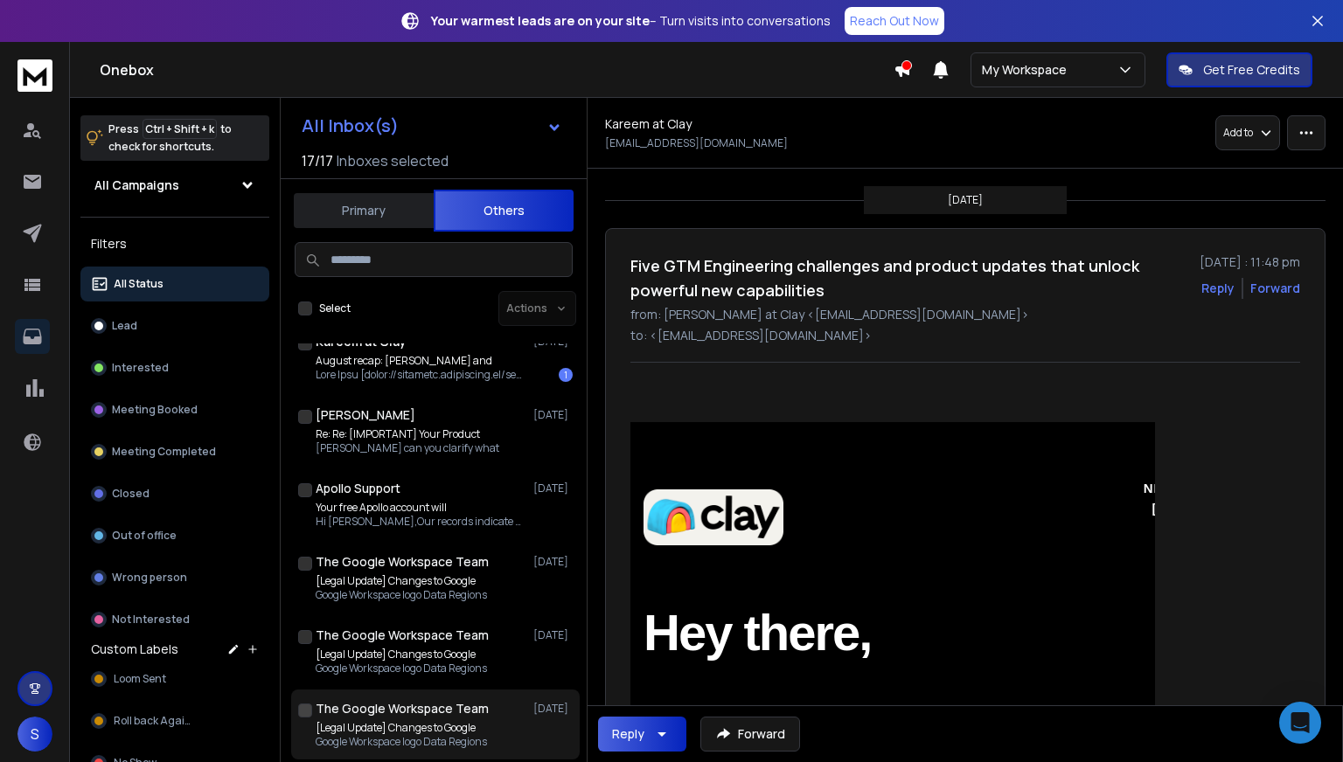
scroll to position [350, 0]
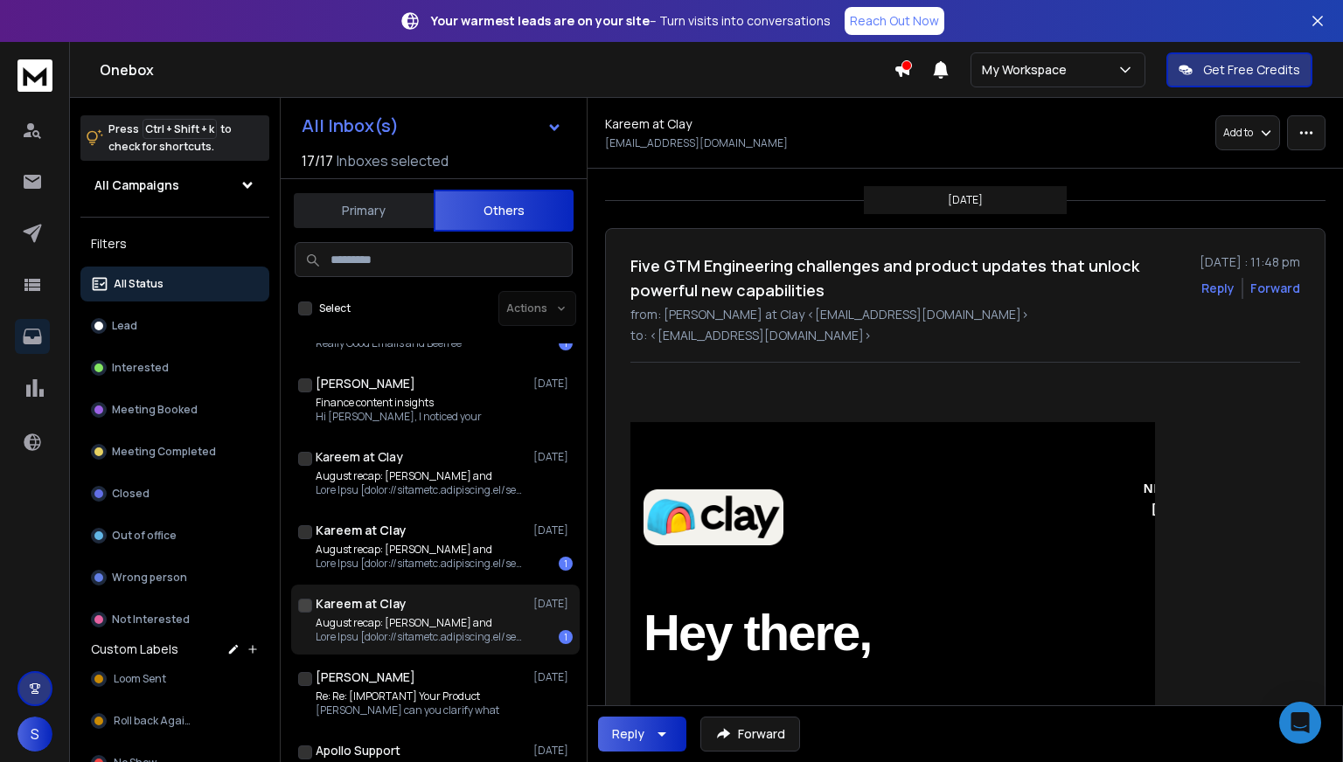
click at [442, 628] on p "August recap: [PERSON_NAME] and" at bounding box center [421, 623] width 210 height 14
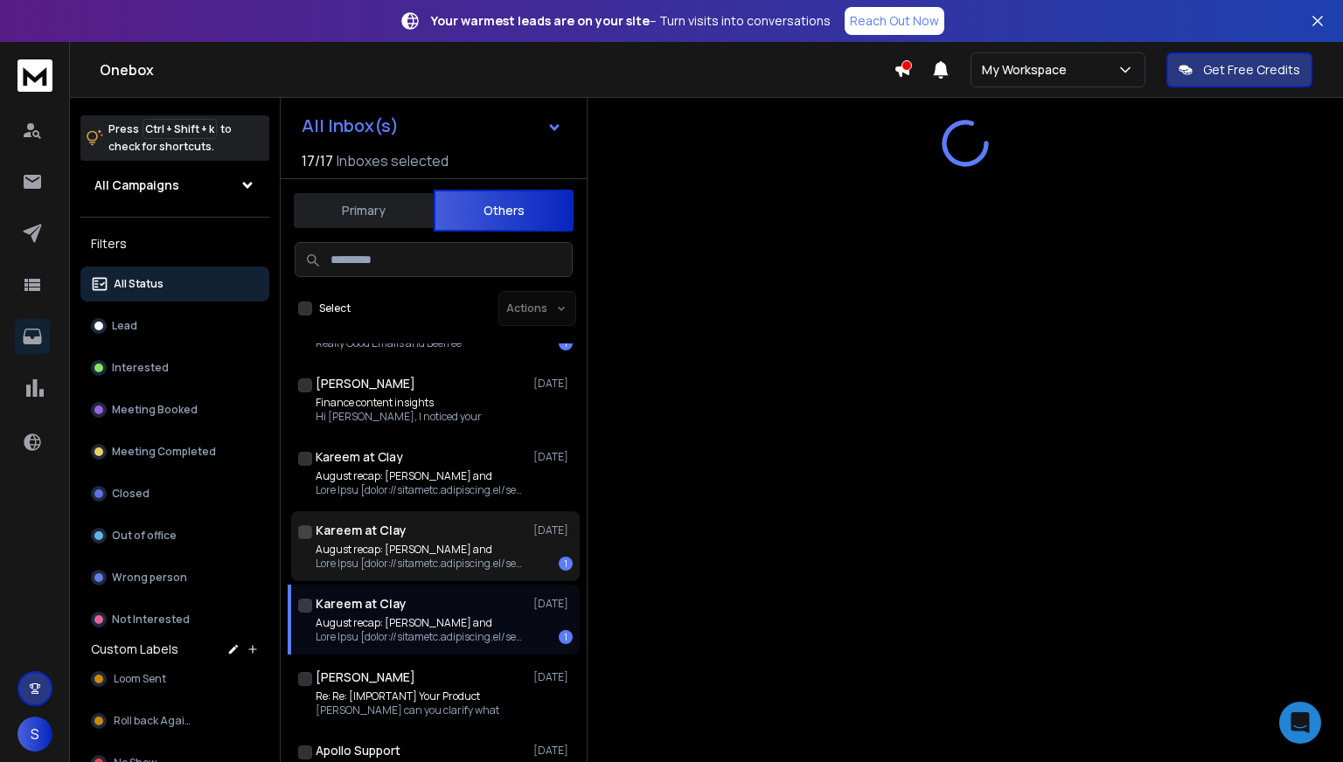
click at [423, 555] on p "August recap: [PERSON_NAME] and" at bounding box center [421, 550] width 210 height 14
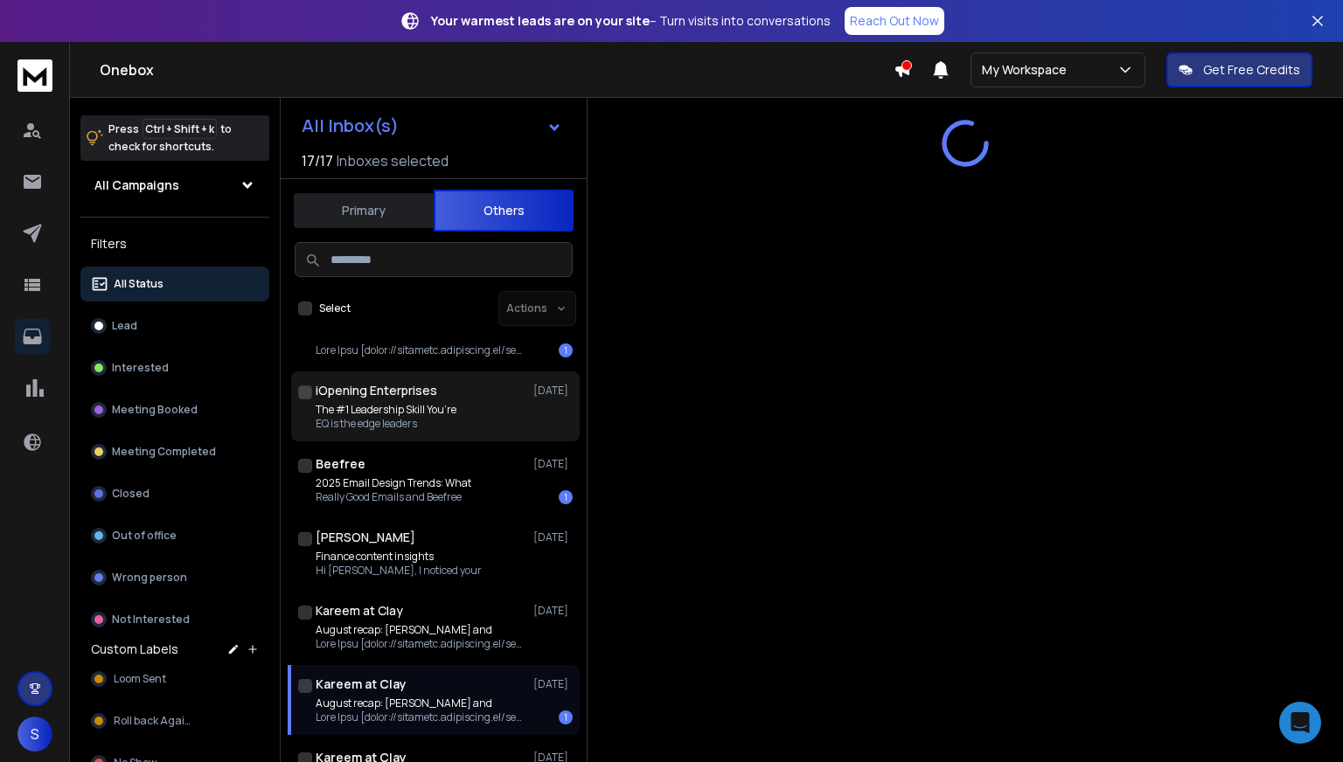
scroll to position [87, 0]
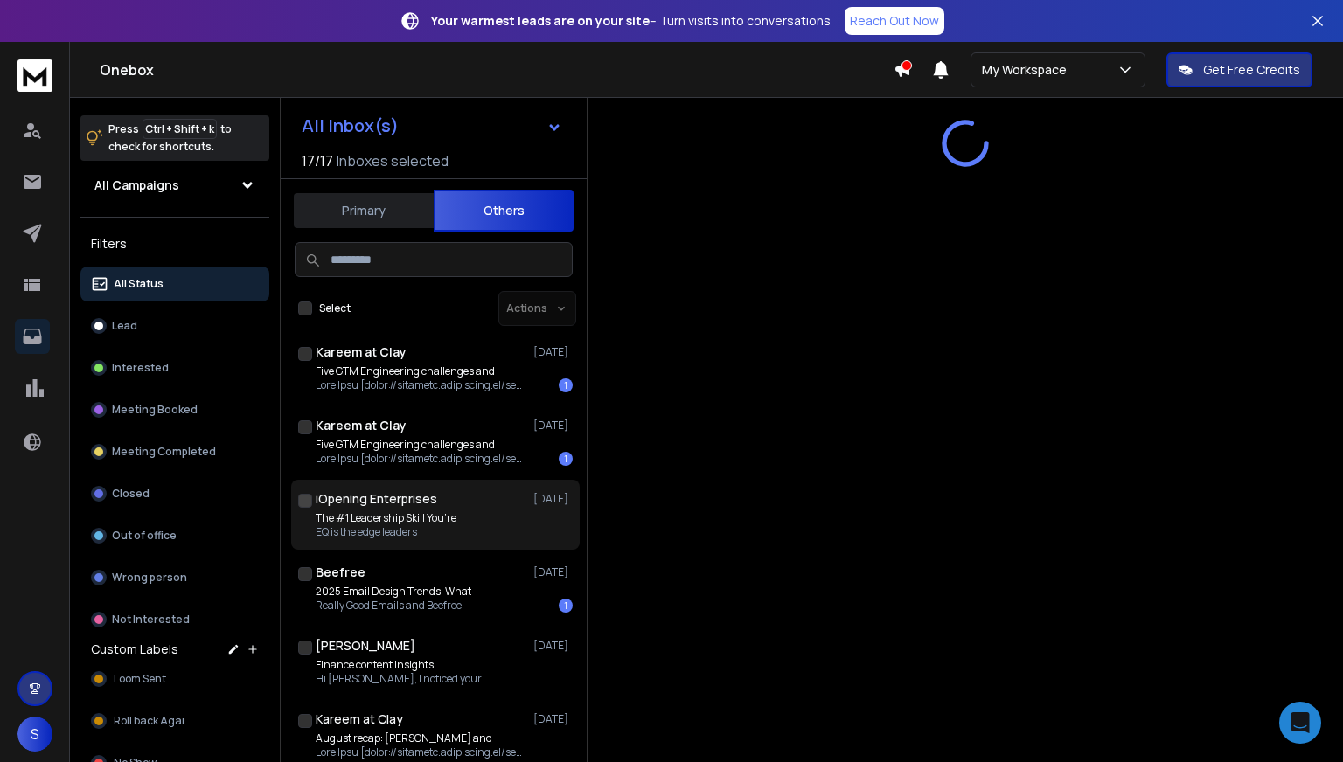
click at [439, 595] on p "2025 Email Design Trends: What" at bounding box center [394, 592] width 156 height 14
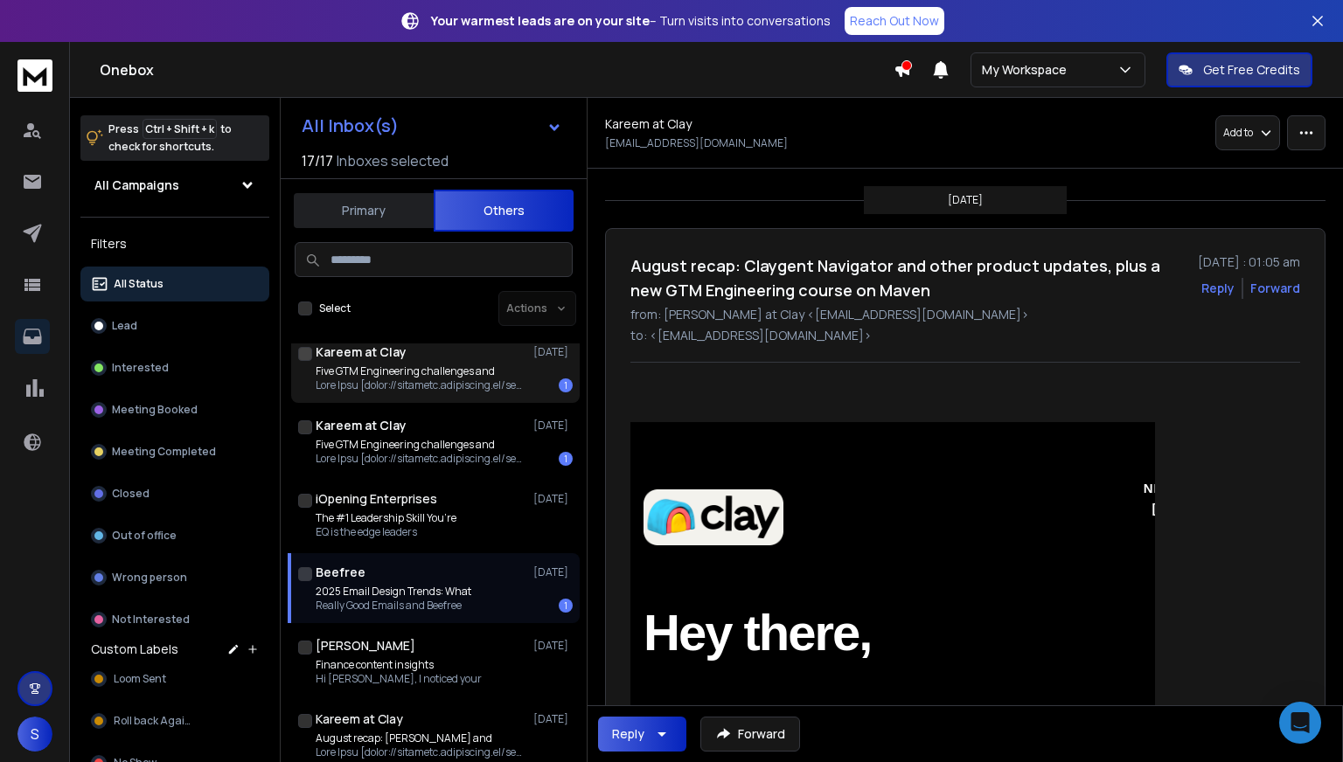
drag, startPoint x: 408, startPoint y: 470, endPoint x: 412, endPoint y: 386, distance: 84.0
click at [408, 463] on div "[PERSON_NAME] at Clay [DATE] Five GTM Engineering challenges and 1" at bounding box center [435, 442] width 289 height 70
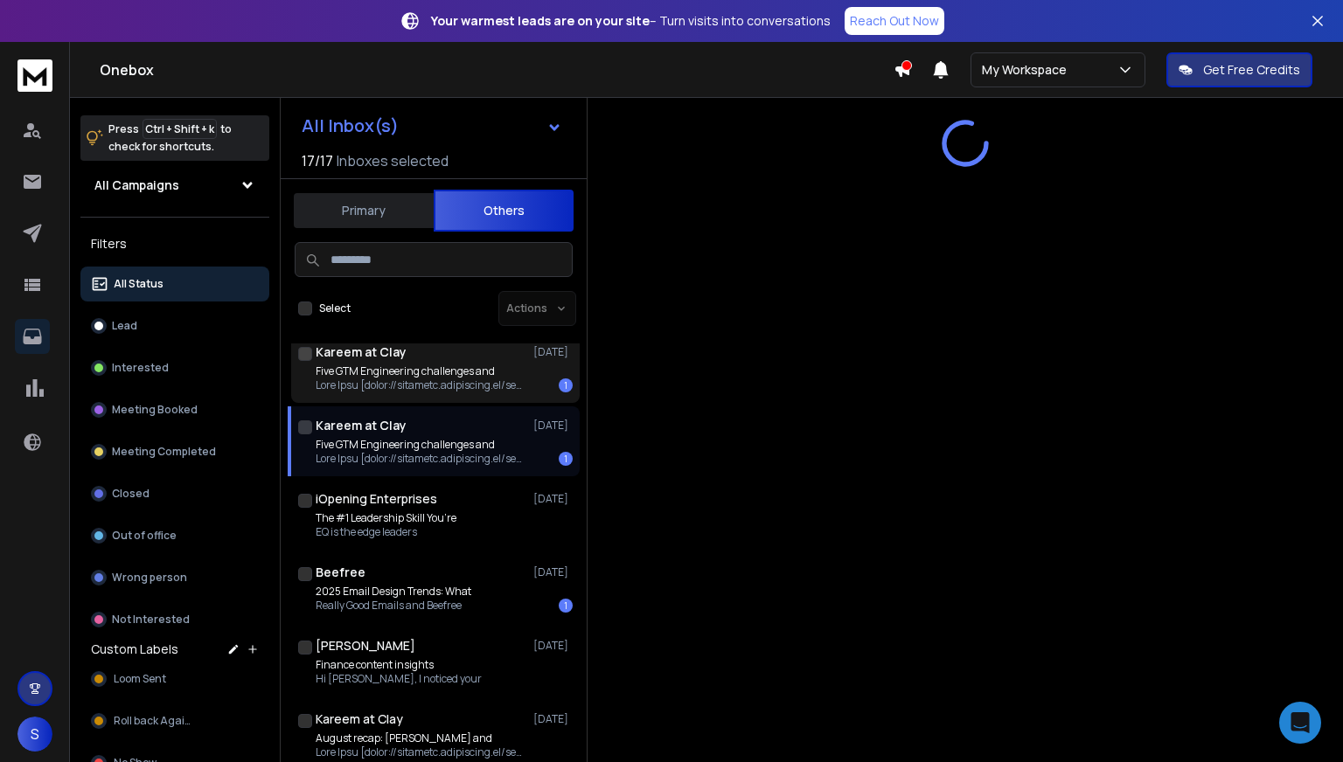
click at [409, 365] on p "Five GTM Engineering challenges and" at bounding box center [421, 372] width 210 height 14
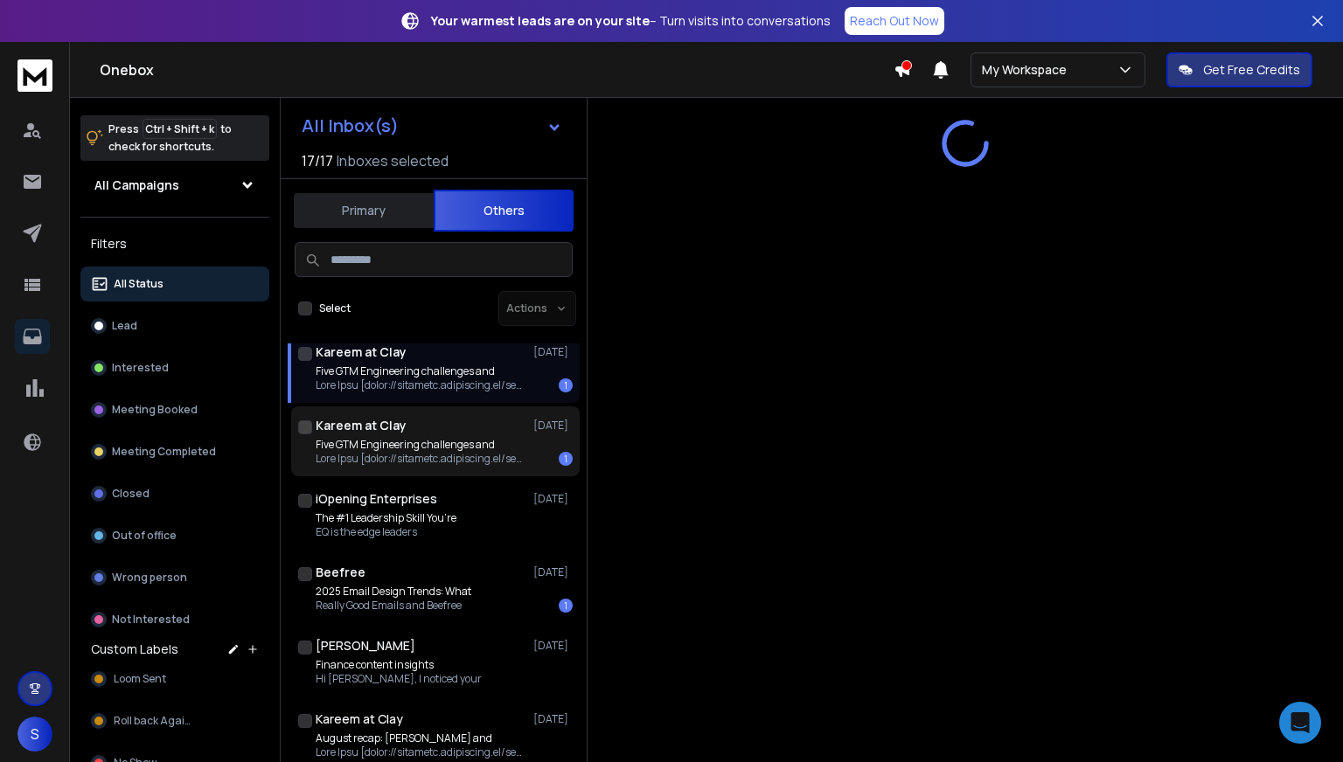
scroll to position [0, 0]
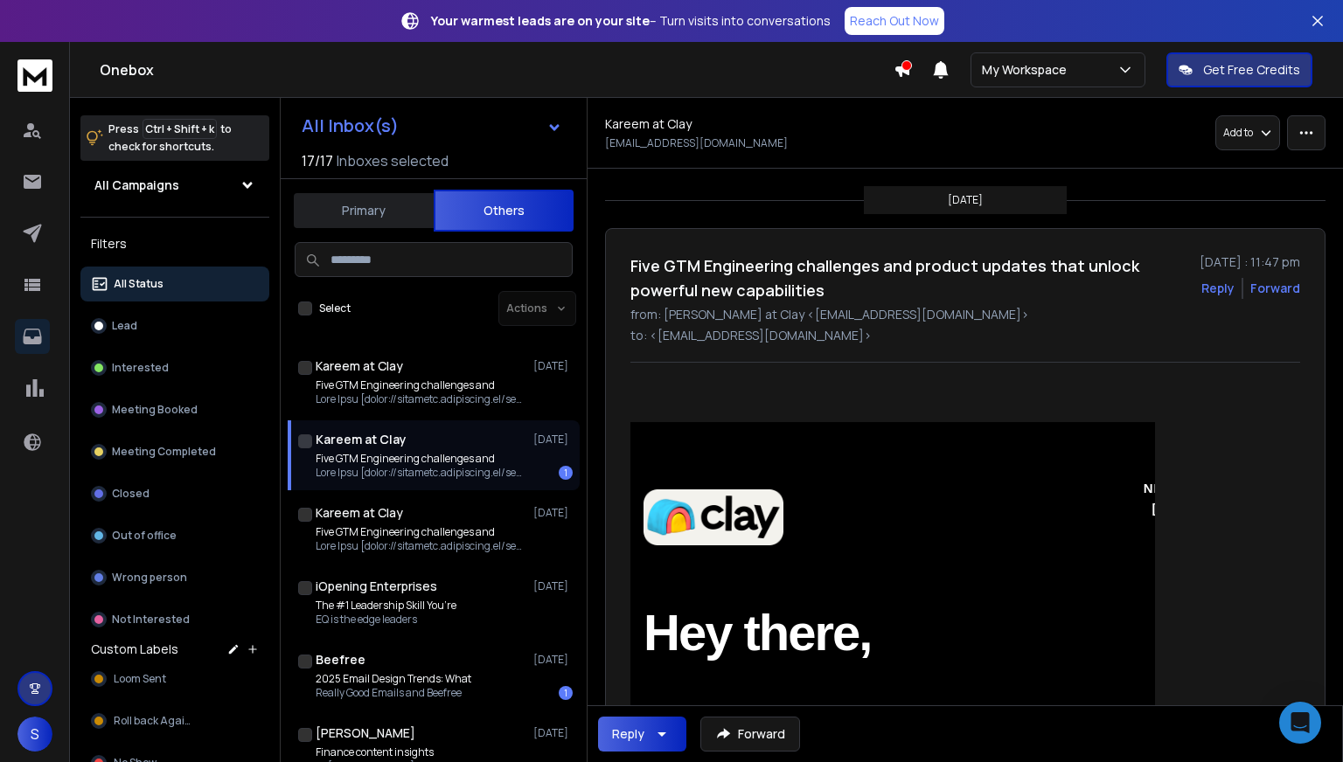
click at [400, 462] on p "Five GTM Engineering challenges and" at bounding box center [421, 459] width 210 height 14
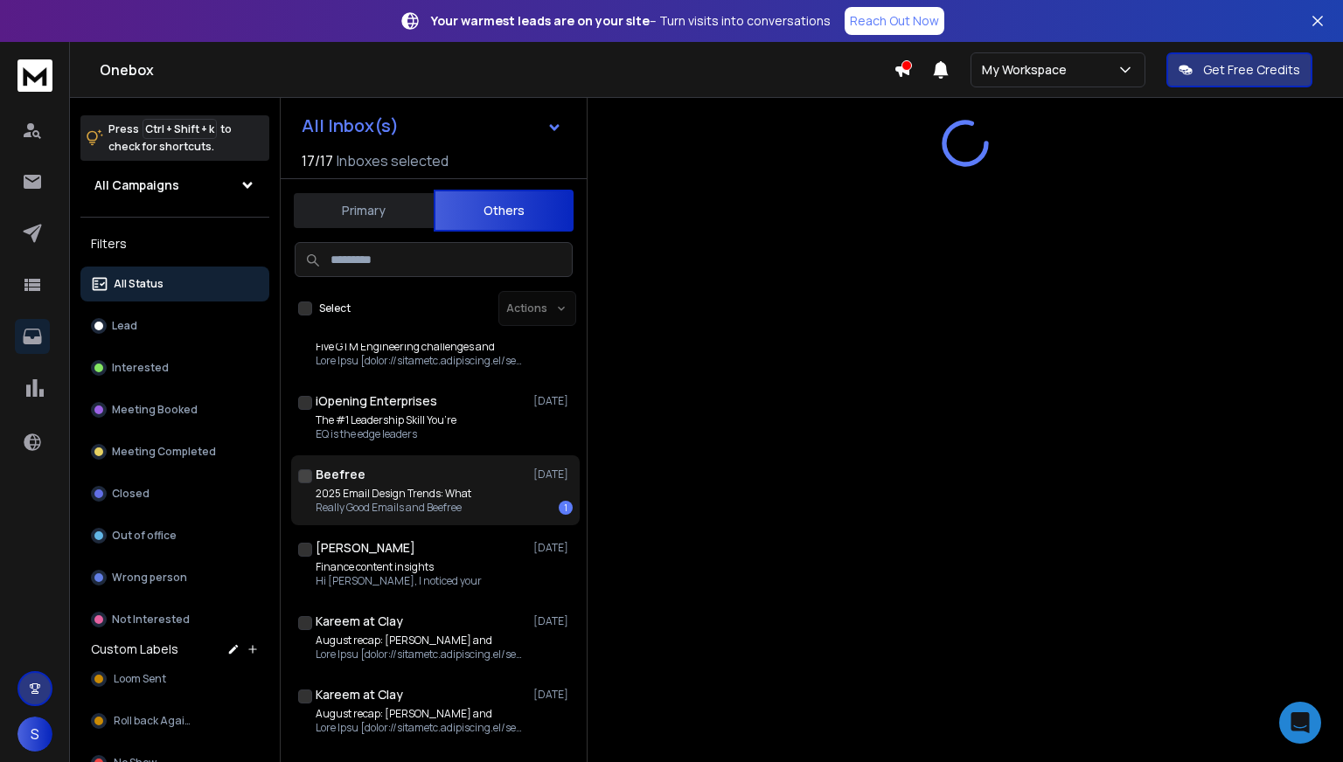
click at [402, 482] on div "Beefree [DATE]" at bounding box center [444, 474] width 257 height 17
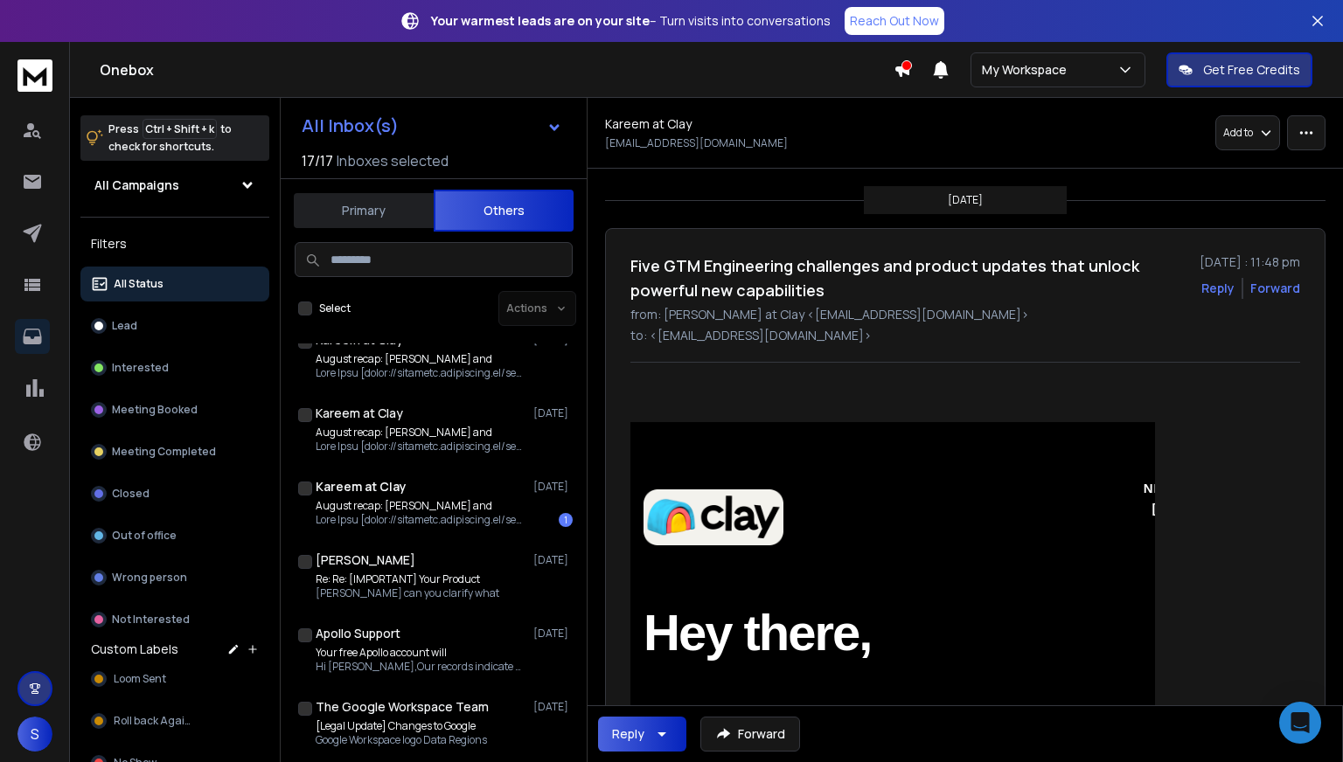
scroll to position [558, 0]
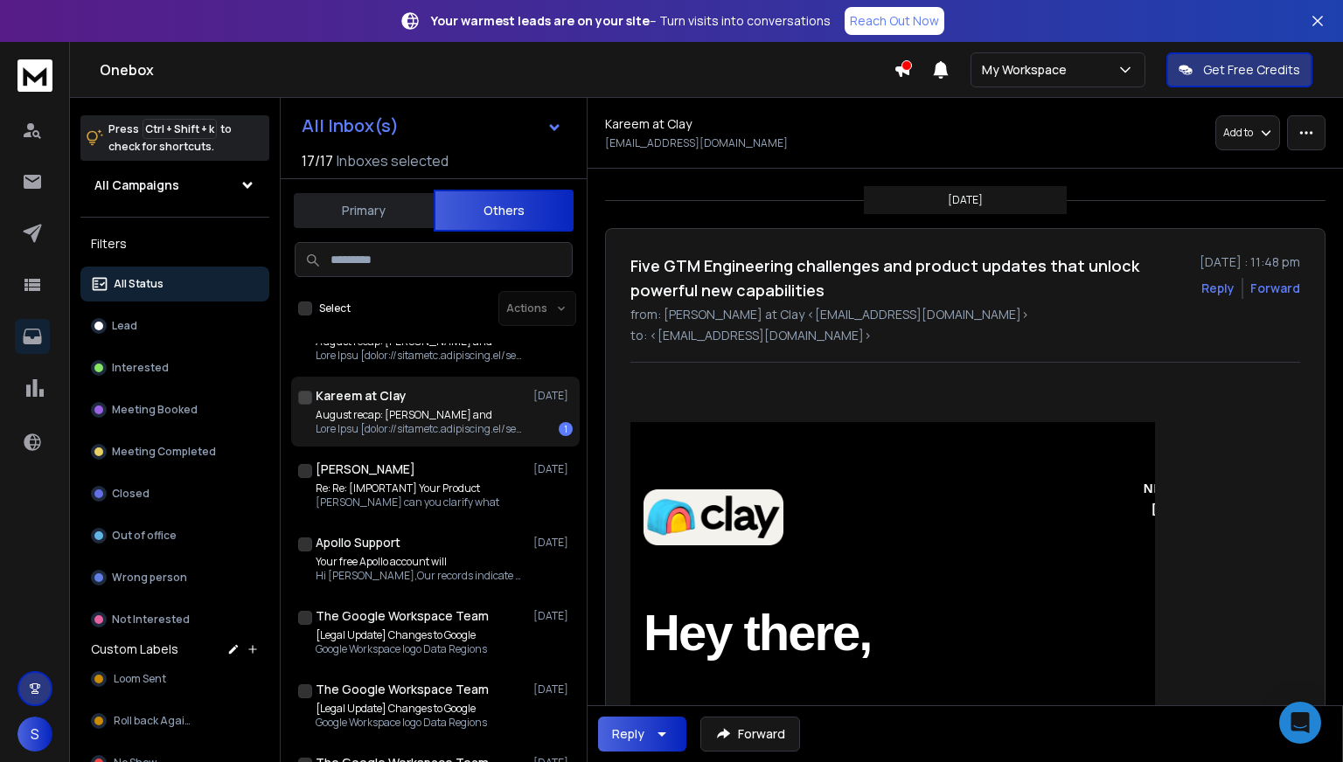
click at [381, 429] on p at bounding box center [421, 429] width 210 height 14
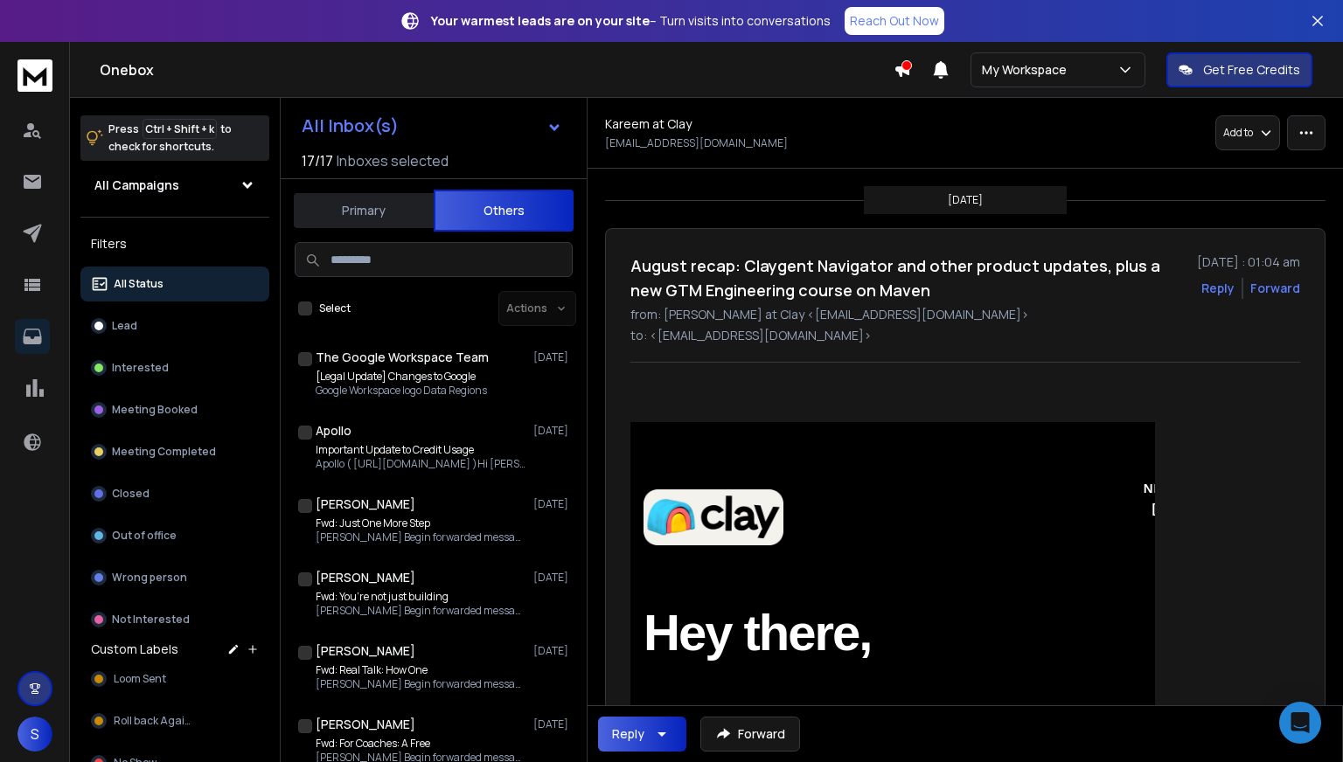
scroll to position [1845, 0]
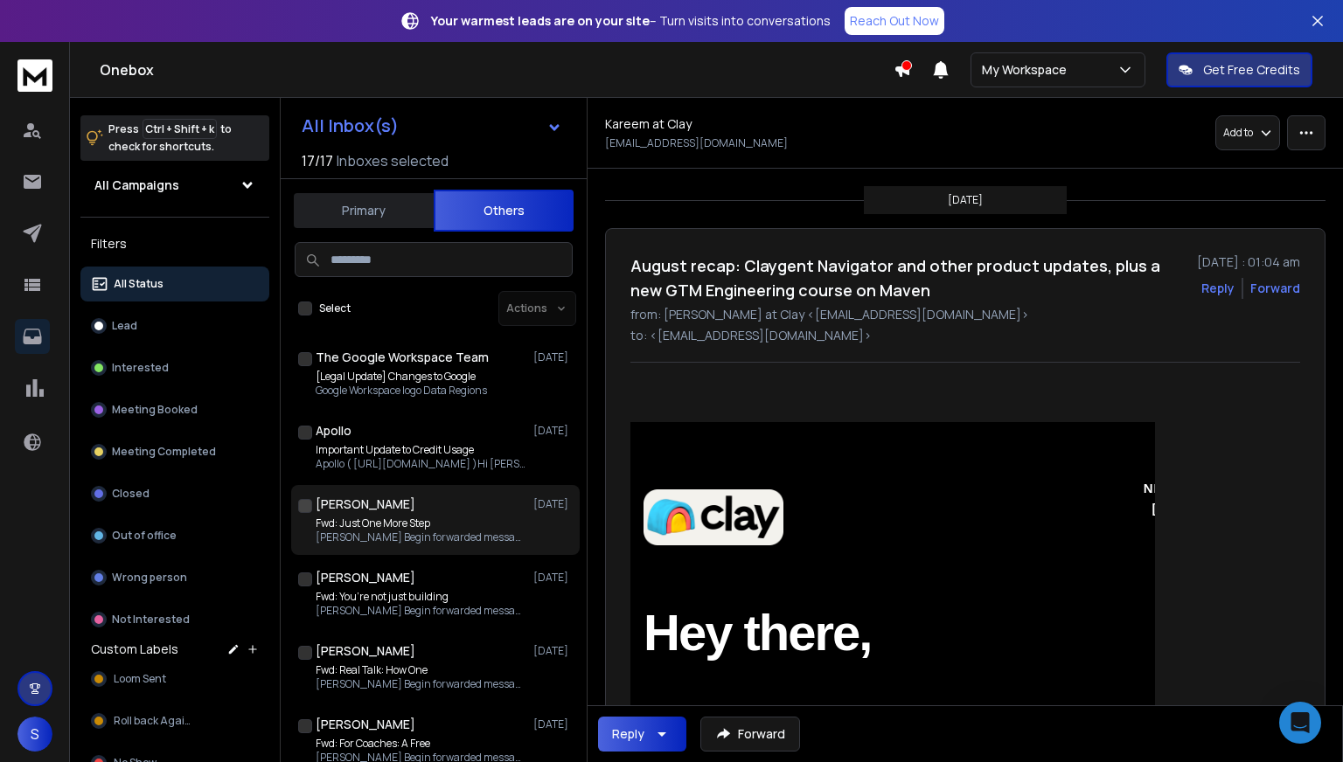
click at [383, 518] on p "Fwd: Just One More Step" at bounding box center [421, 524] width 210 height 14
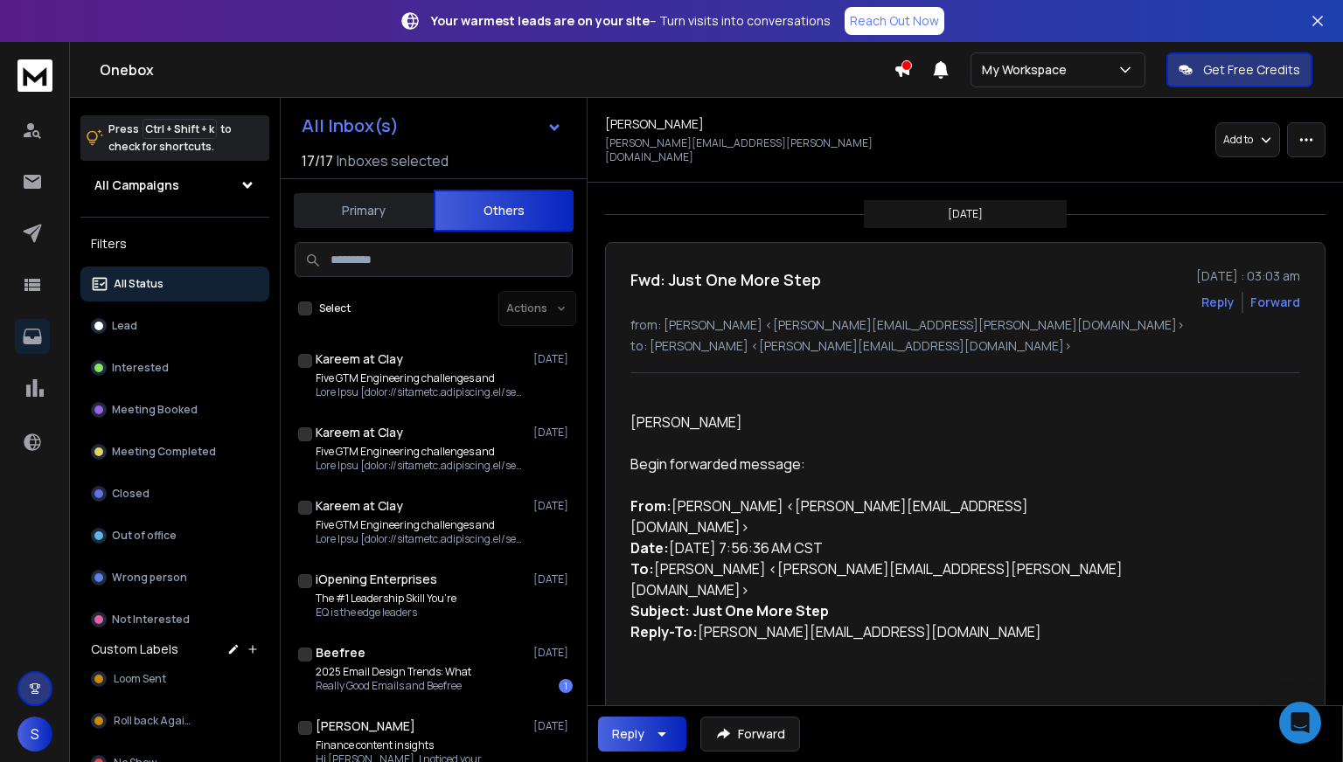
scroll to position [0, 0]
